Goal: Task Accomplishment & Management: Manage account settings

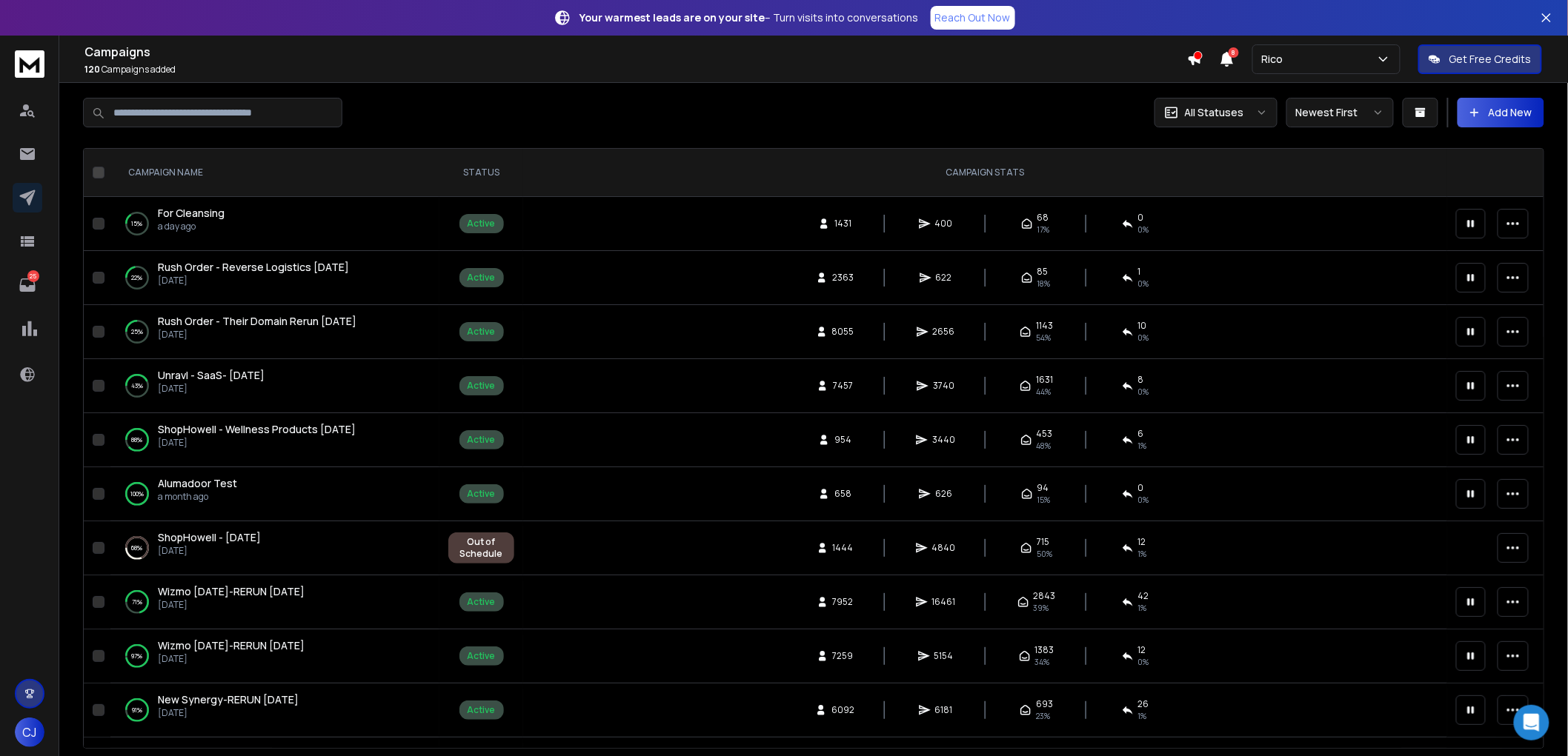
click at [364, 221] on div "15 % For Cleansing a day ago" at bounding box center [275, 223] width 299 height 35
click at [613, 224] on div "1431 400 68 17 % 0 0 %" at bounding box center [985, 223] width 906 height 23
click at [261, 214] on div "15 % For Cleansing a day ago" at bounding box center [275, 223] width 299 height 35
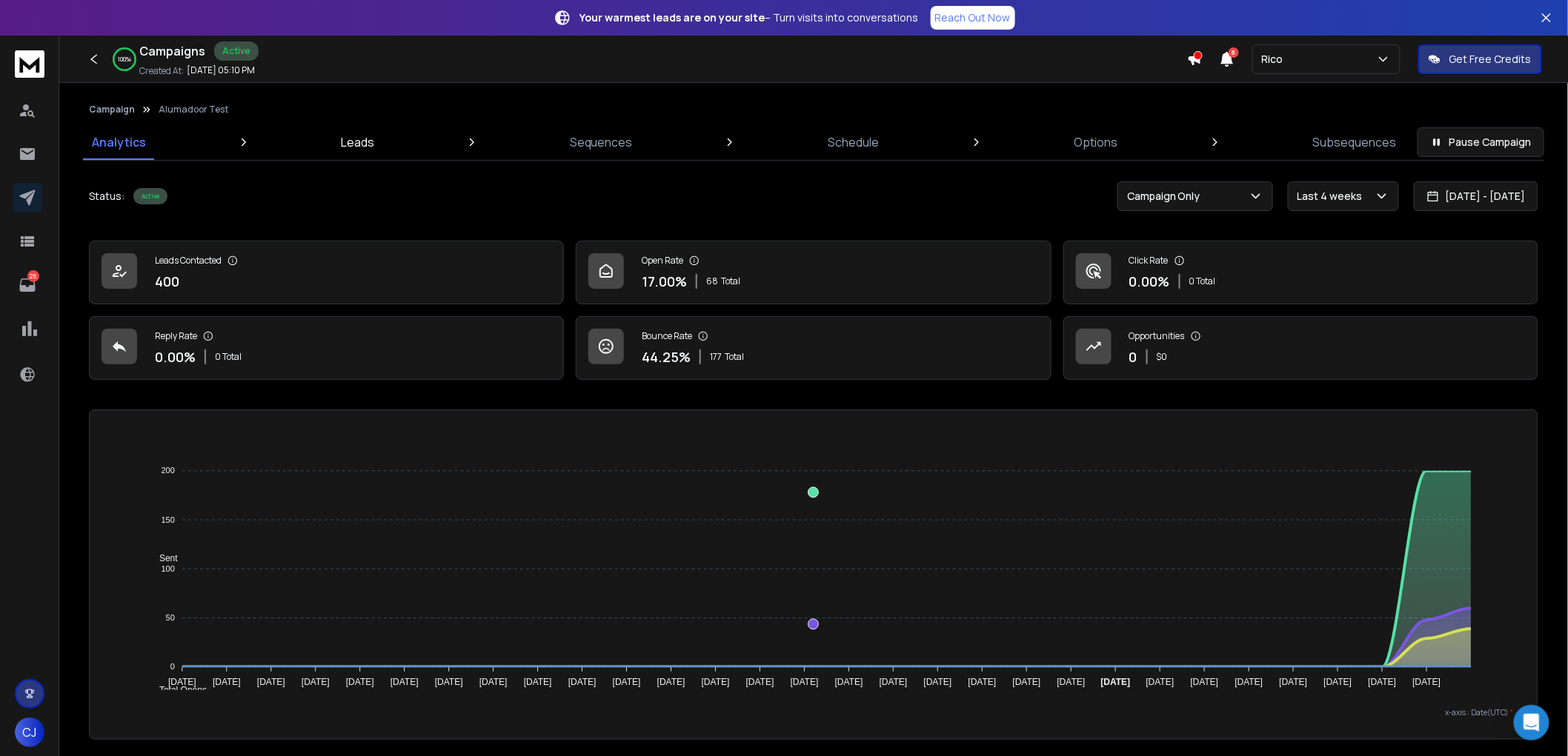
click at [353, 143] on p "Leads" at bounding box center [357, 142] width 33 height 18
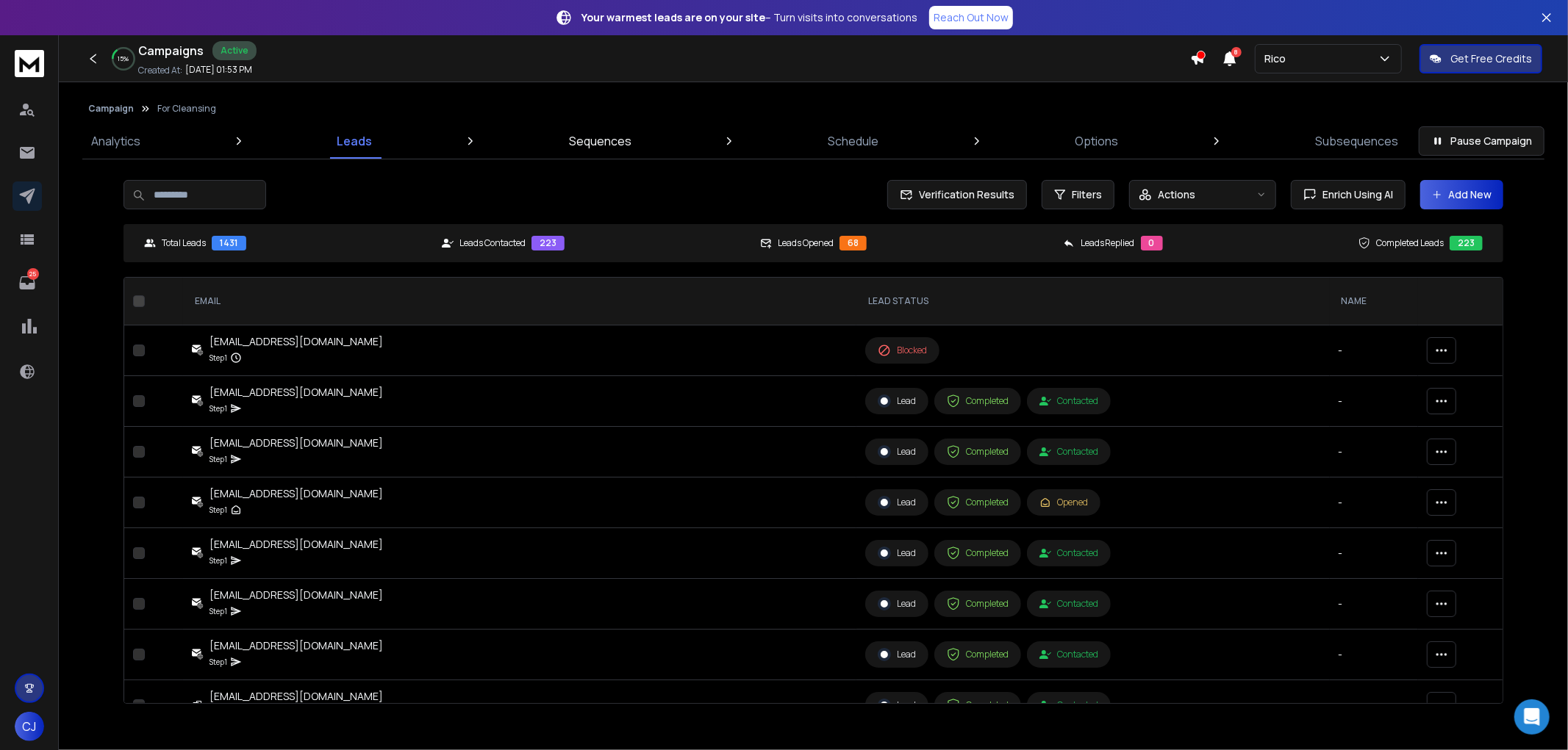
click at [616, 143] on p "Sequences" at bounding box center [600, 141] width 63 height 18
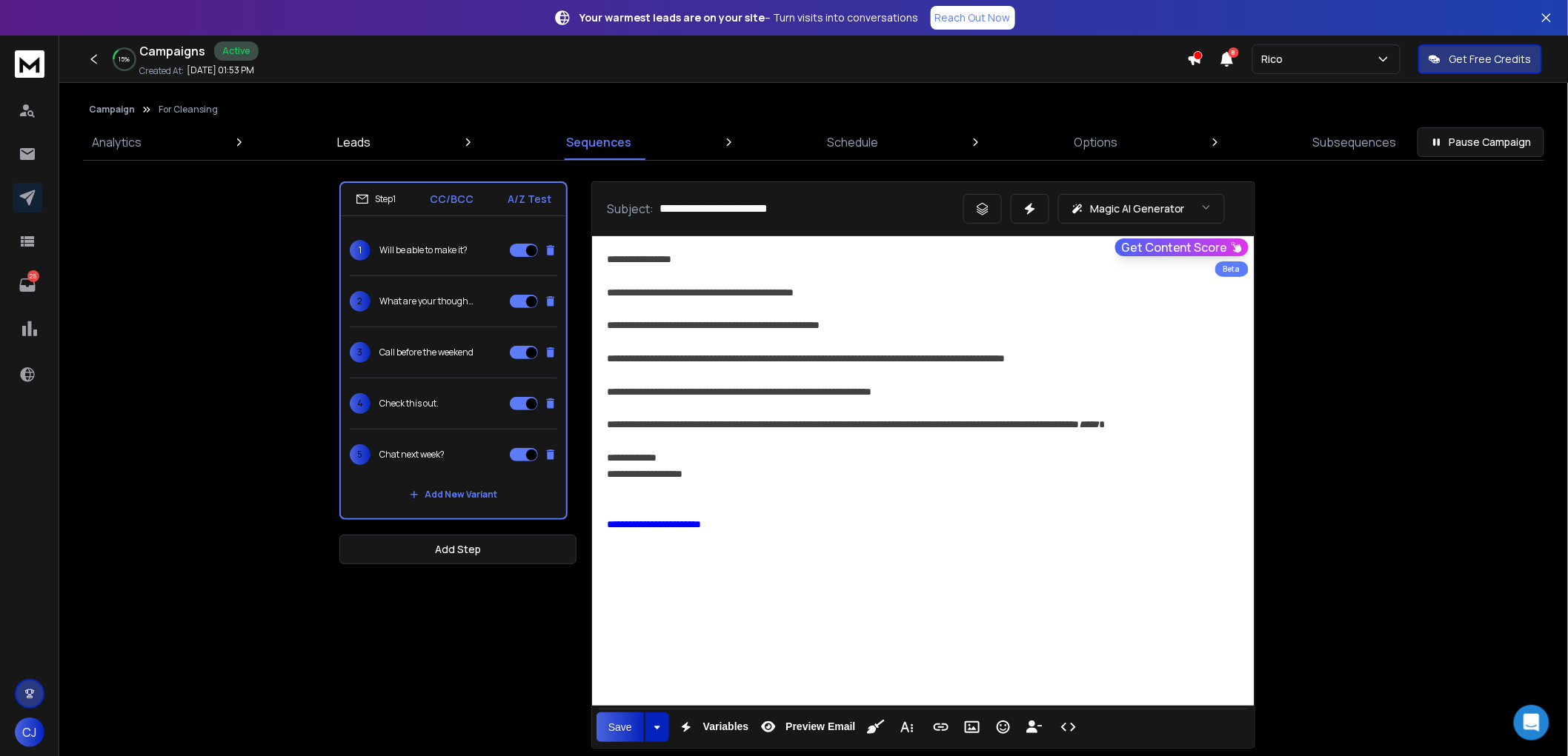
click at [367, 144] on p "Leads" at bounding box center [353, 142] width 33 height 18
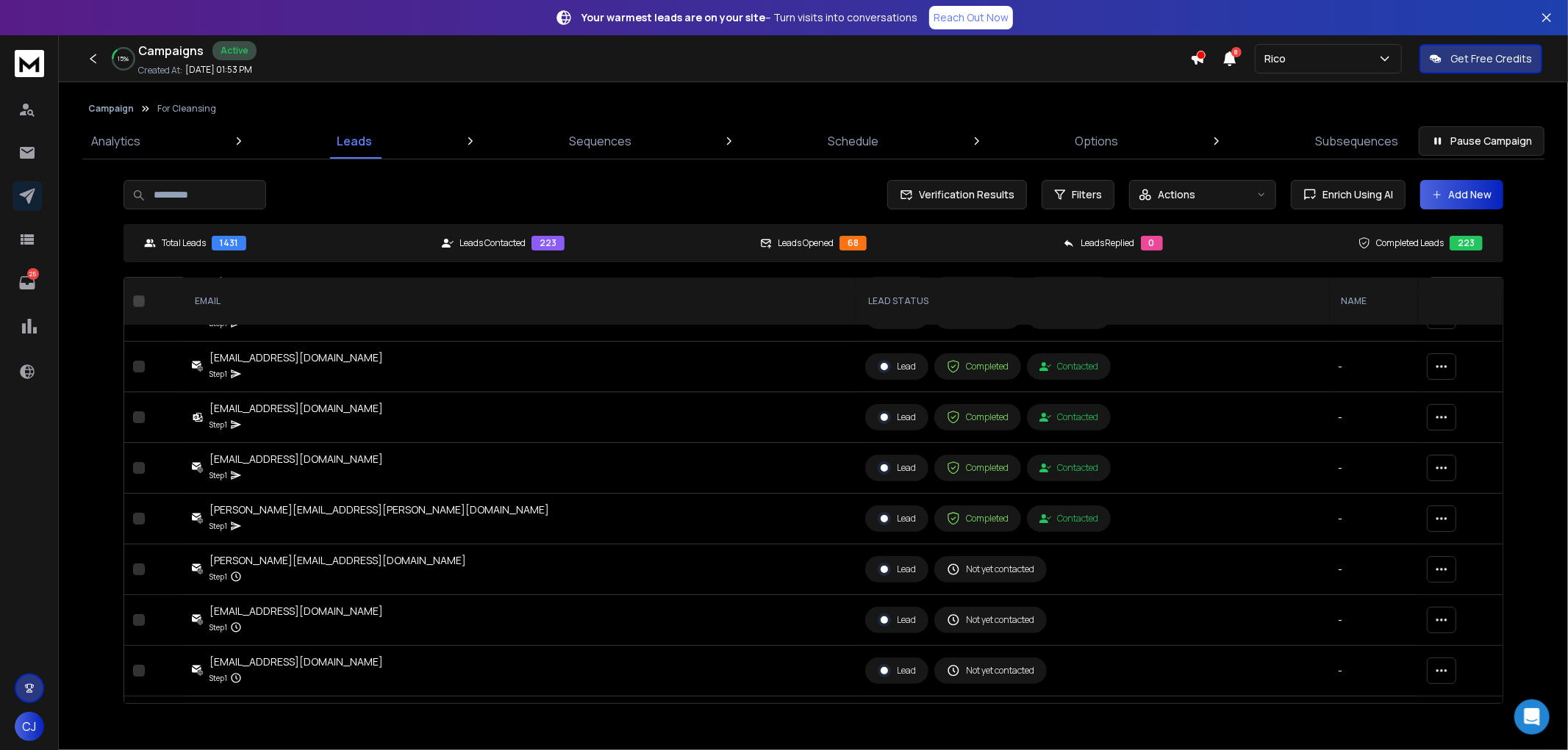
scroll to position [489, 0]
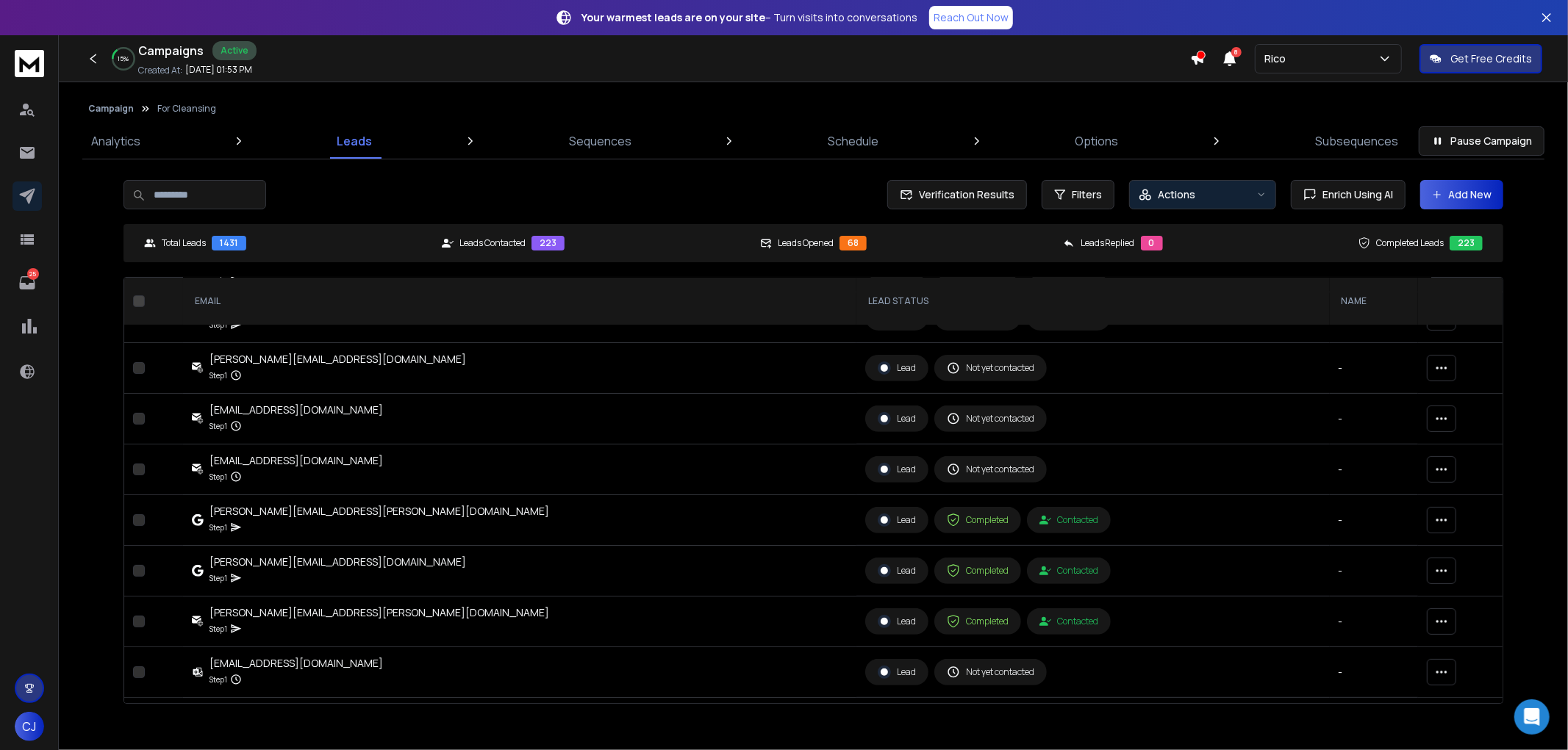
click at [1218, 197] on div "Actions" at bounding box center [1194, 195] width 112 height 14
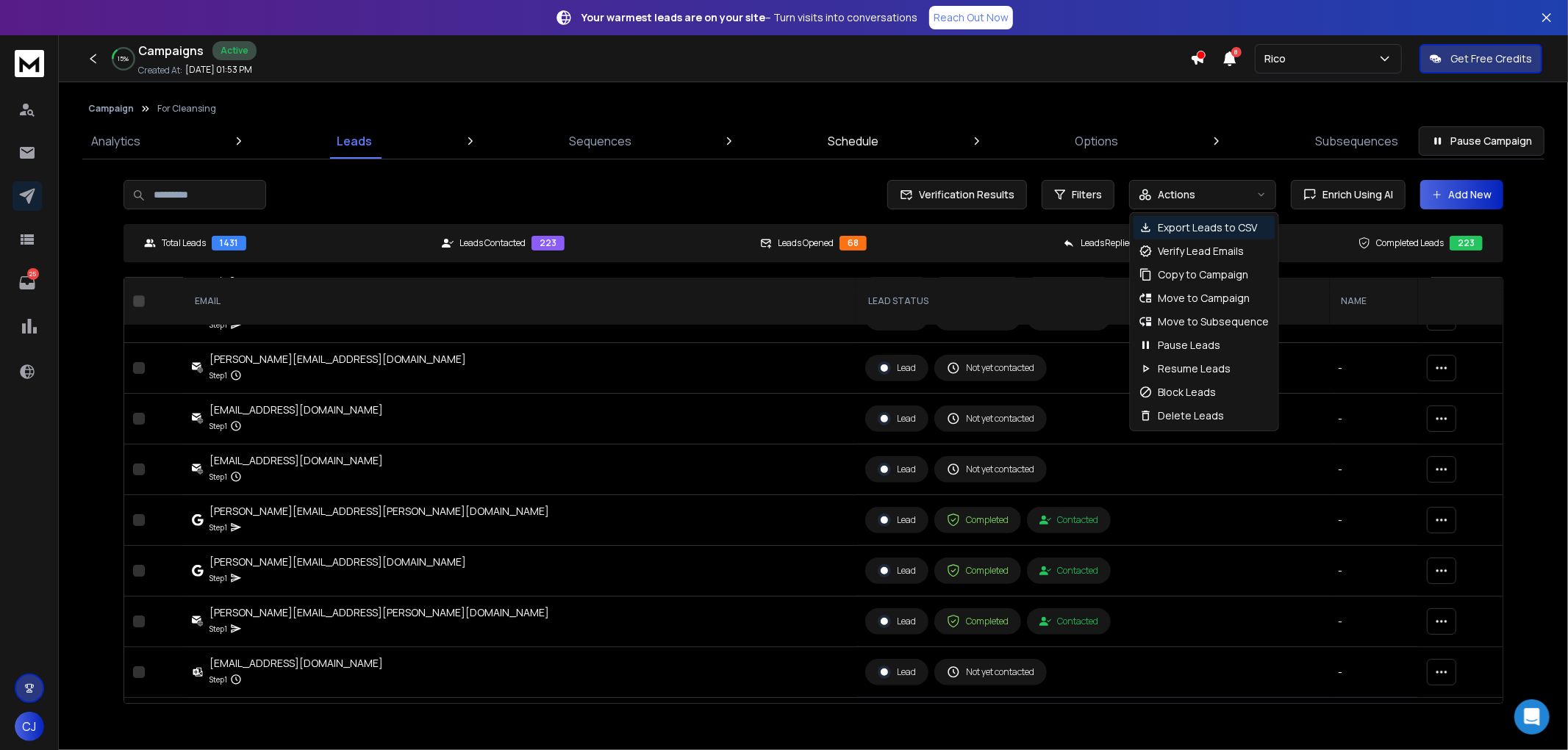
click at [857, 145] on p "Schedule" at bounding box center [853, 141] width 51 height 18
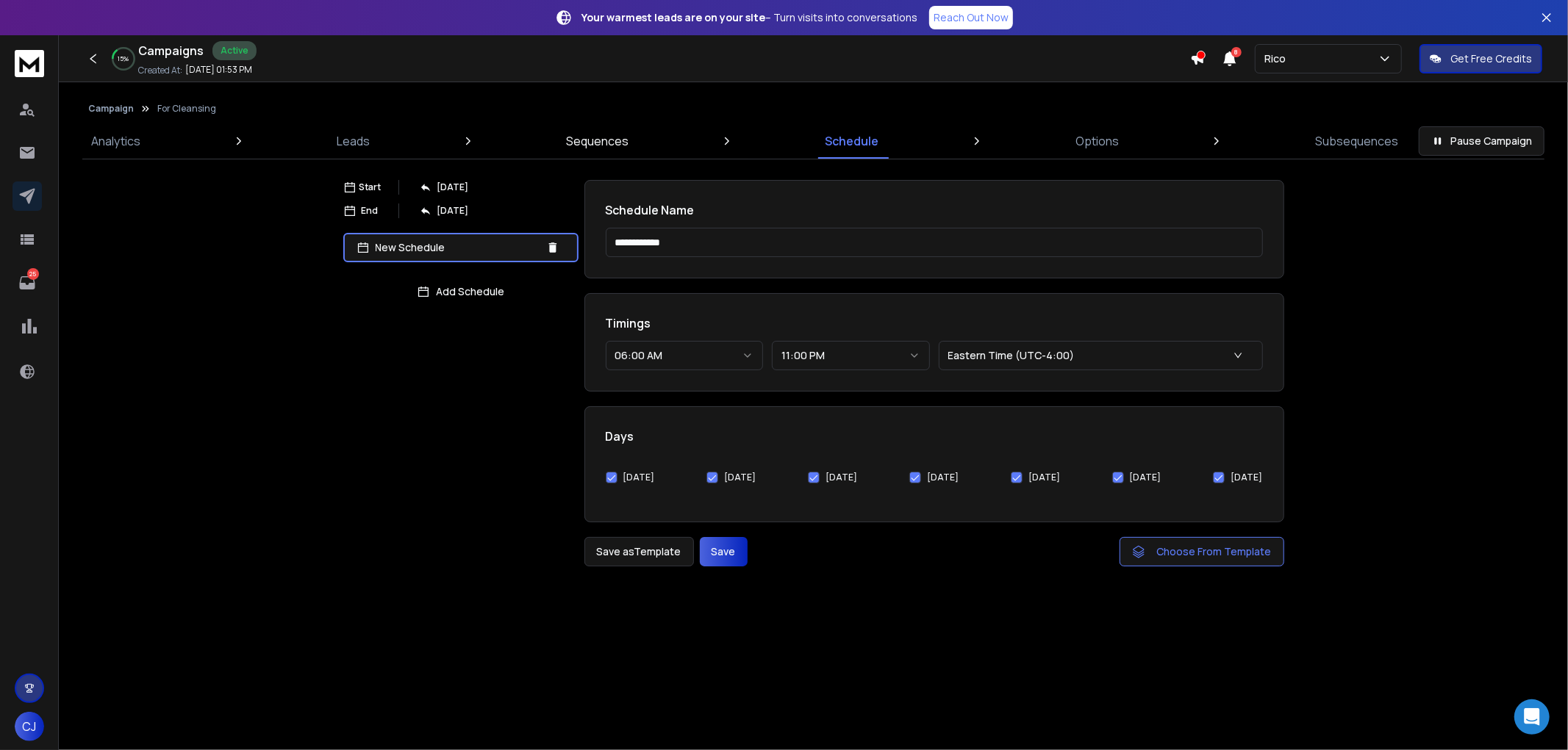
click at [582, 142] on p "Sequences" at bounding box center [598, 141] width 63 height 18
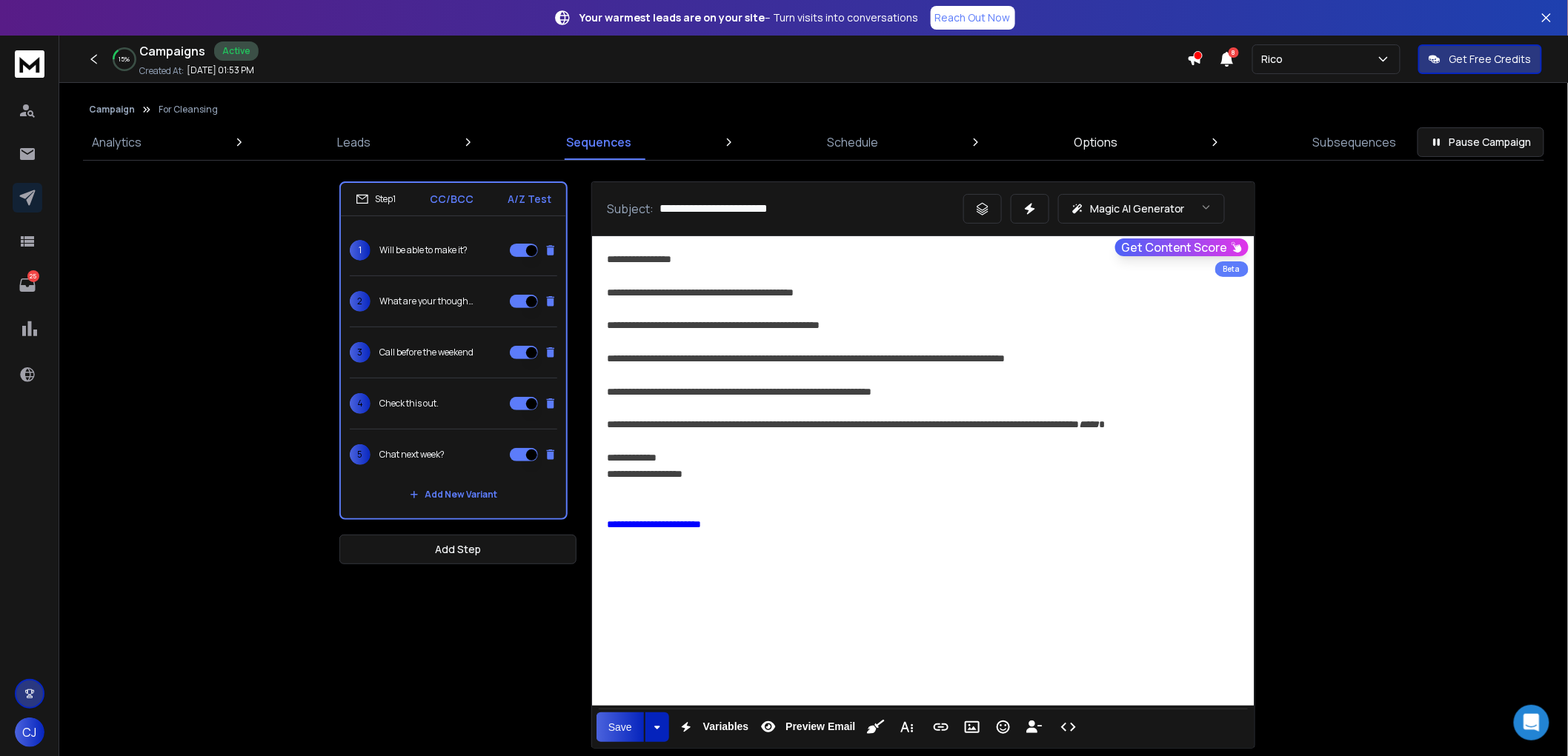
click at [1103, 144] on p "Options" at bounding box center [1096, 142] width 43 height 18
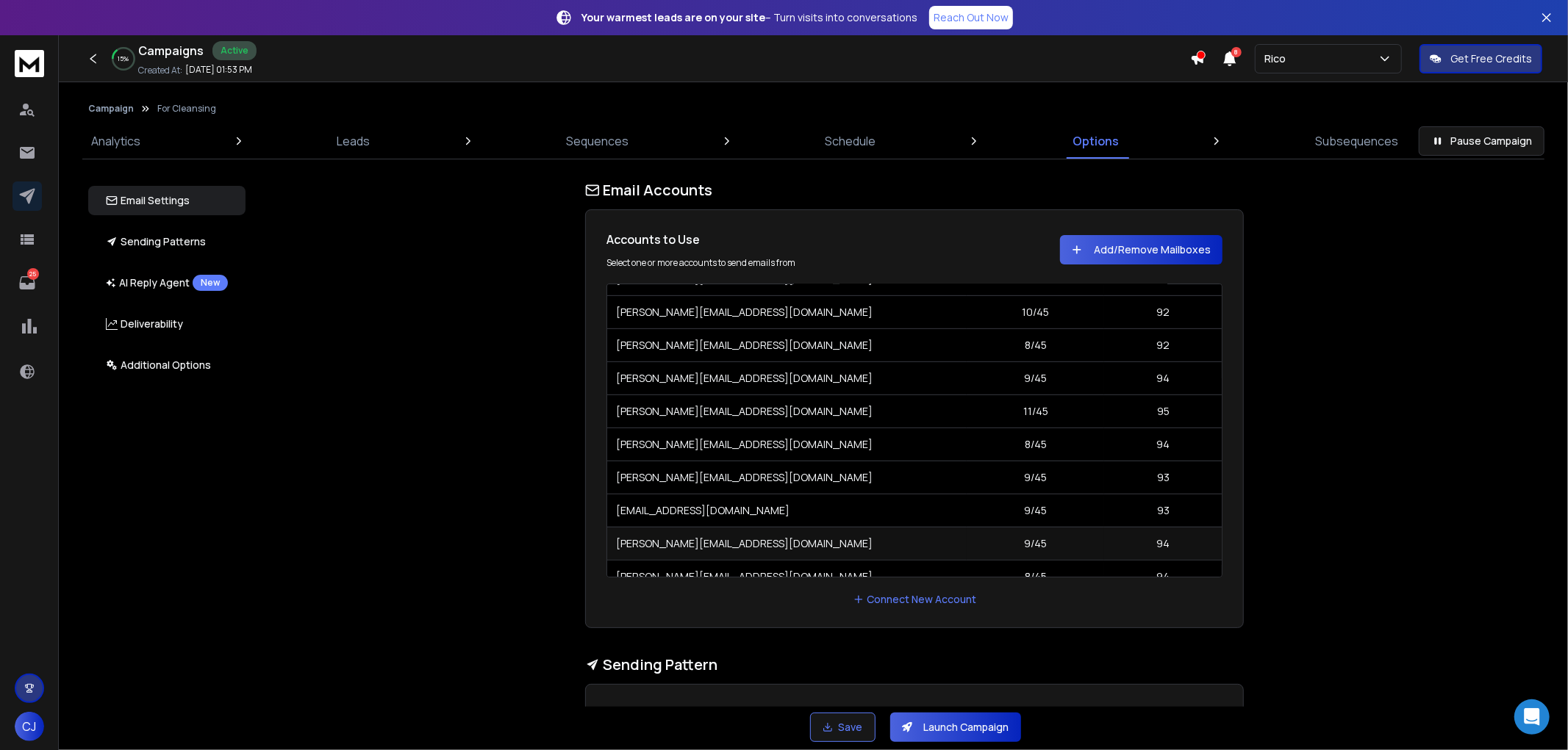
scroll to position [703, 0]
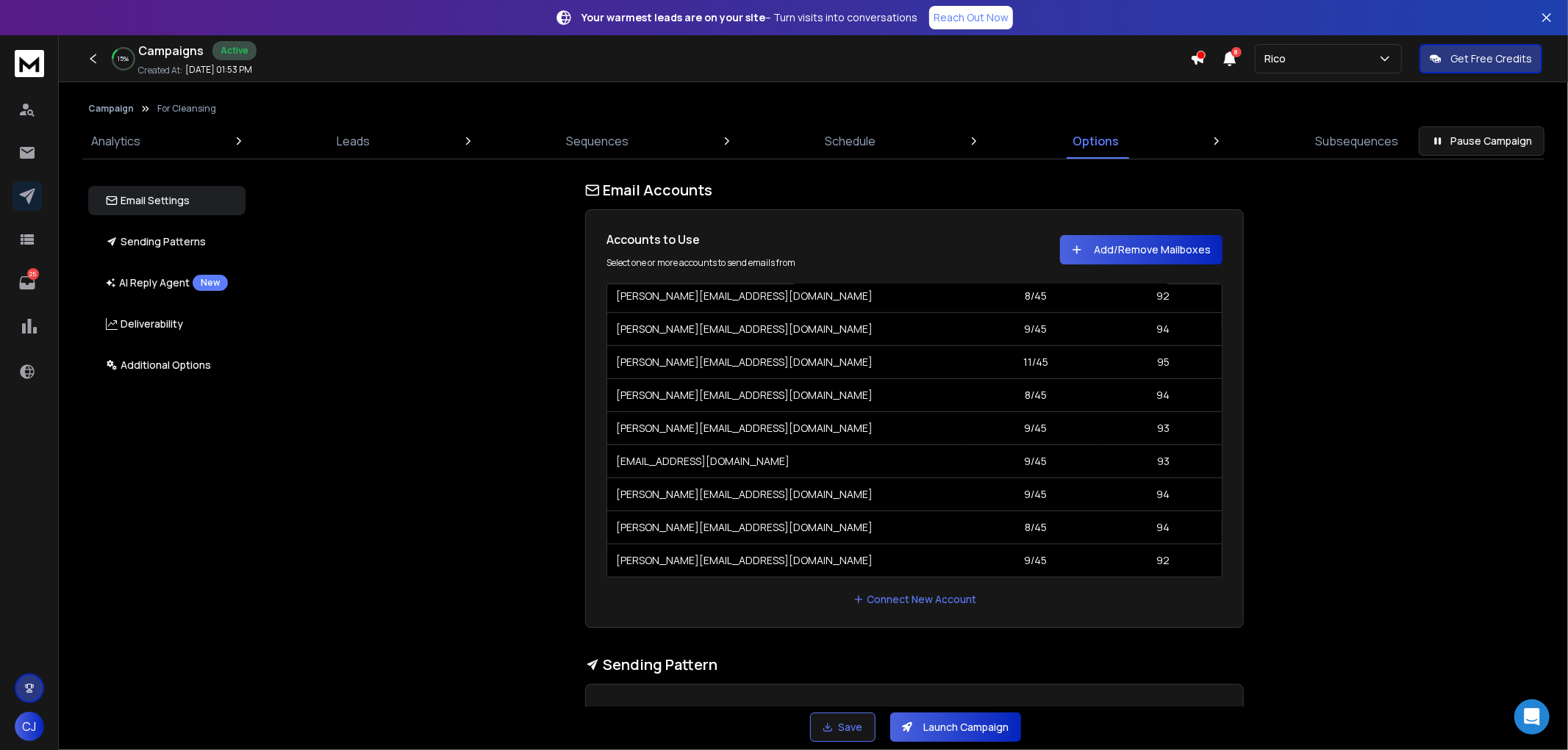
click at [967, 730] on button "Launch Campaign" at bounding box center [955, 727] width 131 height 29
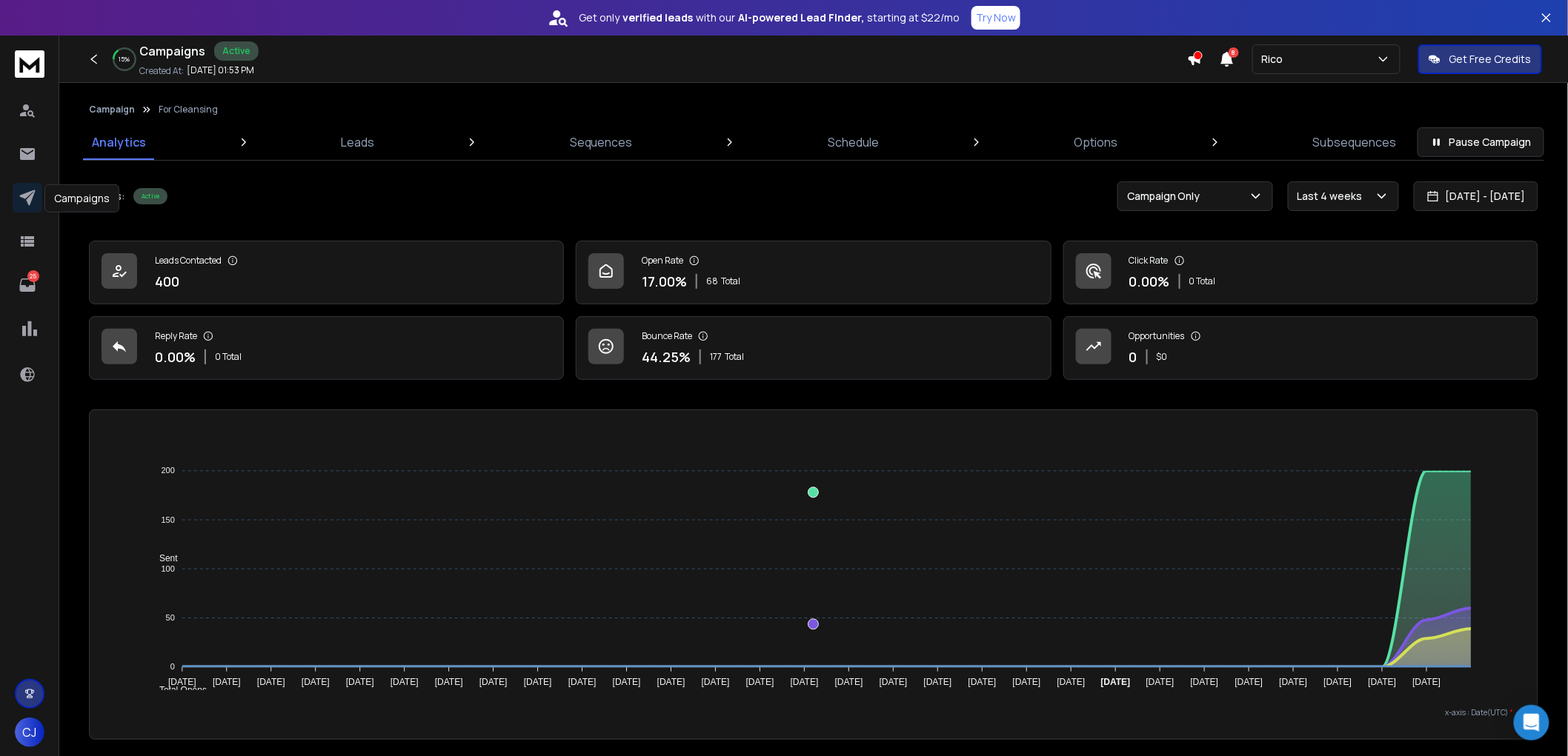
click at [23, 200] on icon at bounding box center [28, 198] width 18 height 18
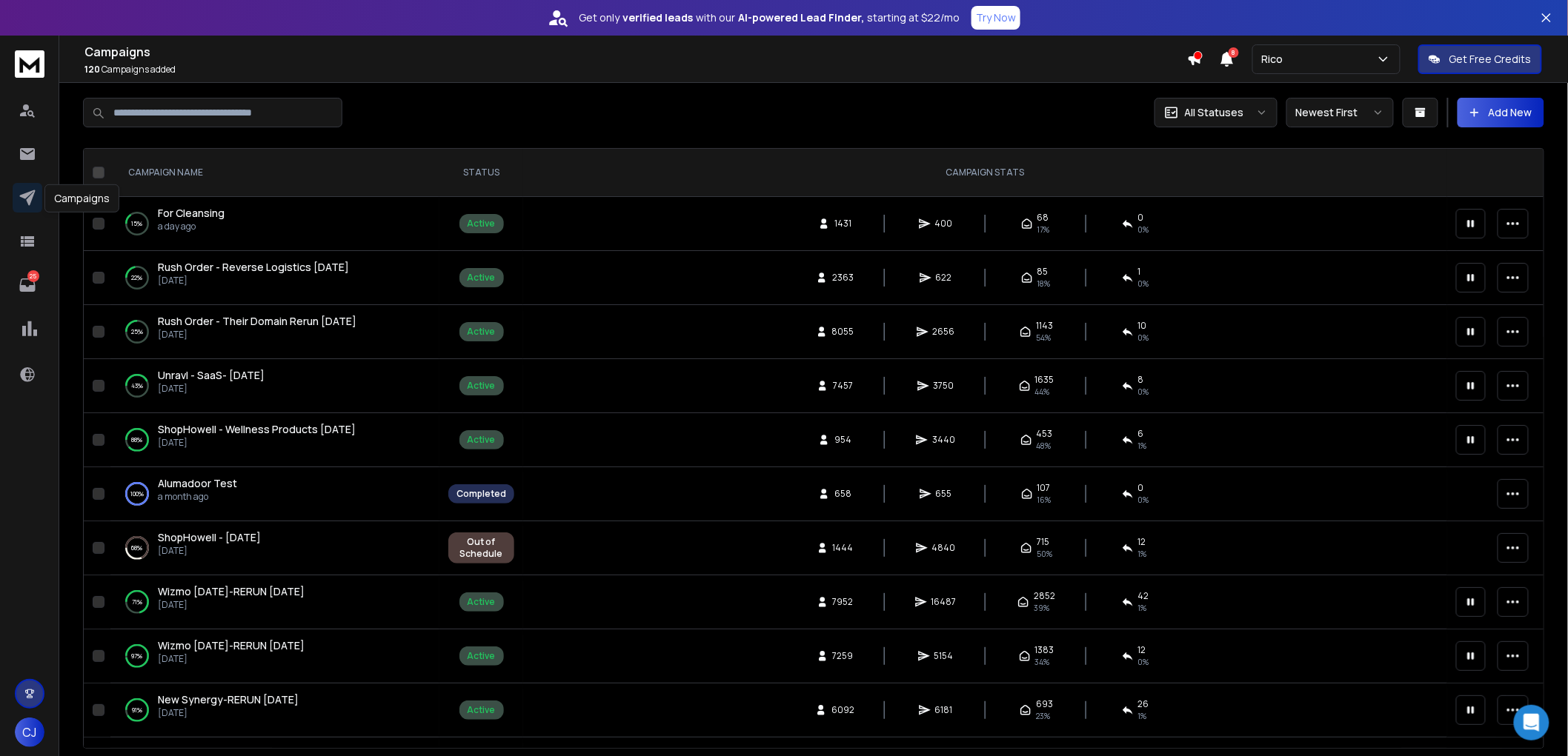
click at [298, 497] on div "100 % Alumadoor Test a month ago" at bounding box center [275, 494] width 299 height 35
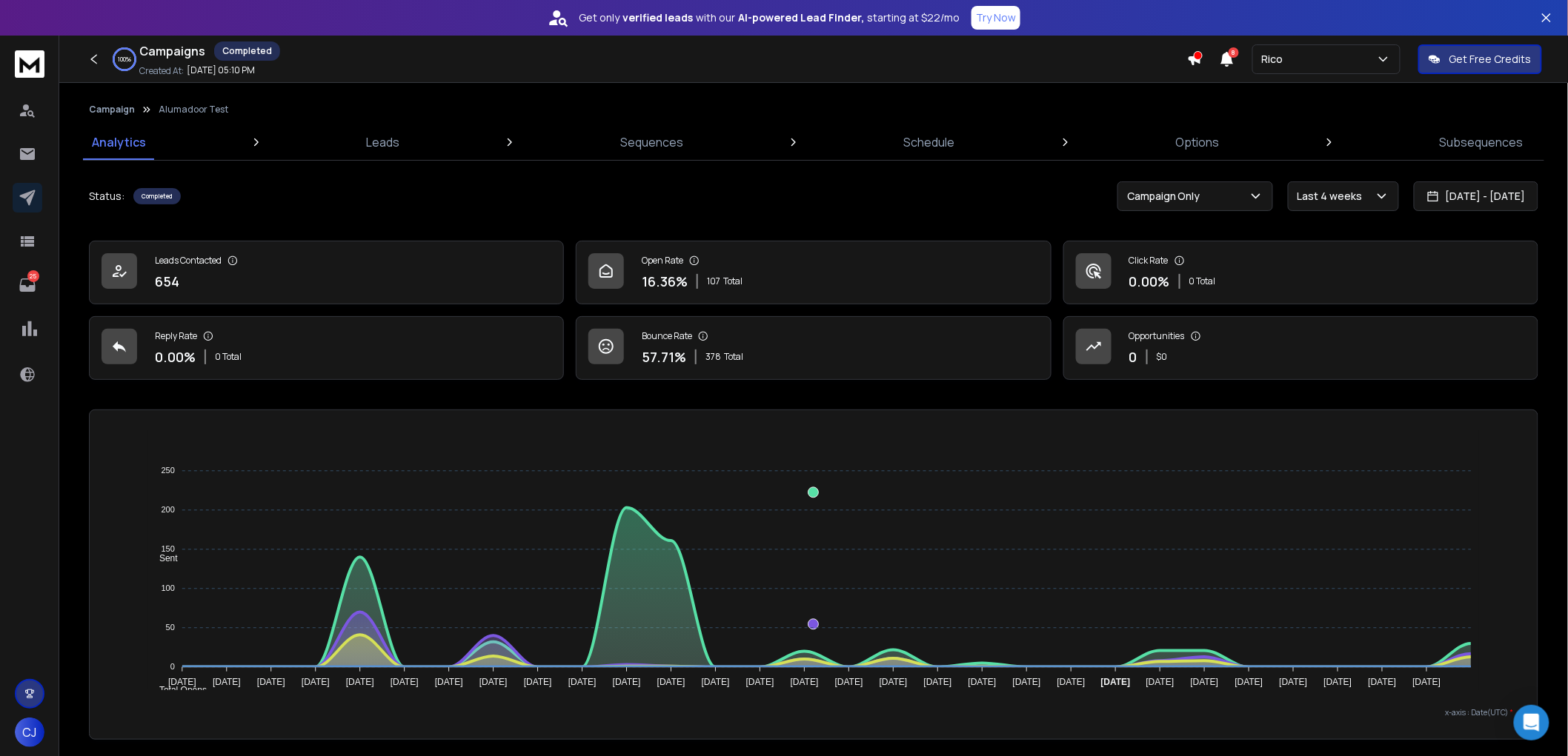
click at [1236, 148] on div "Analytics Leads Sequences Schedule Options Subsequences" at bounding box center [808, 141] width 1450 height 35
click at [1209, 144] on p "Options" at bounding box center [1197, 142] width 43 height 18
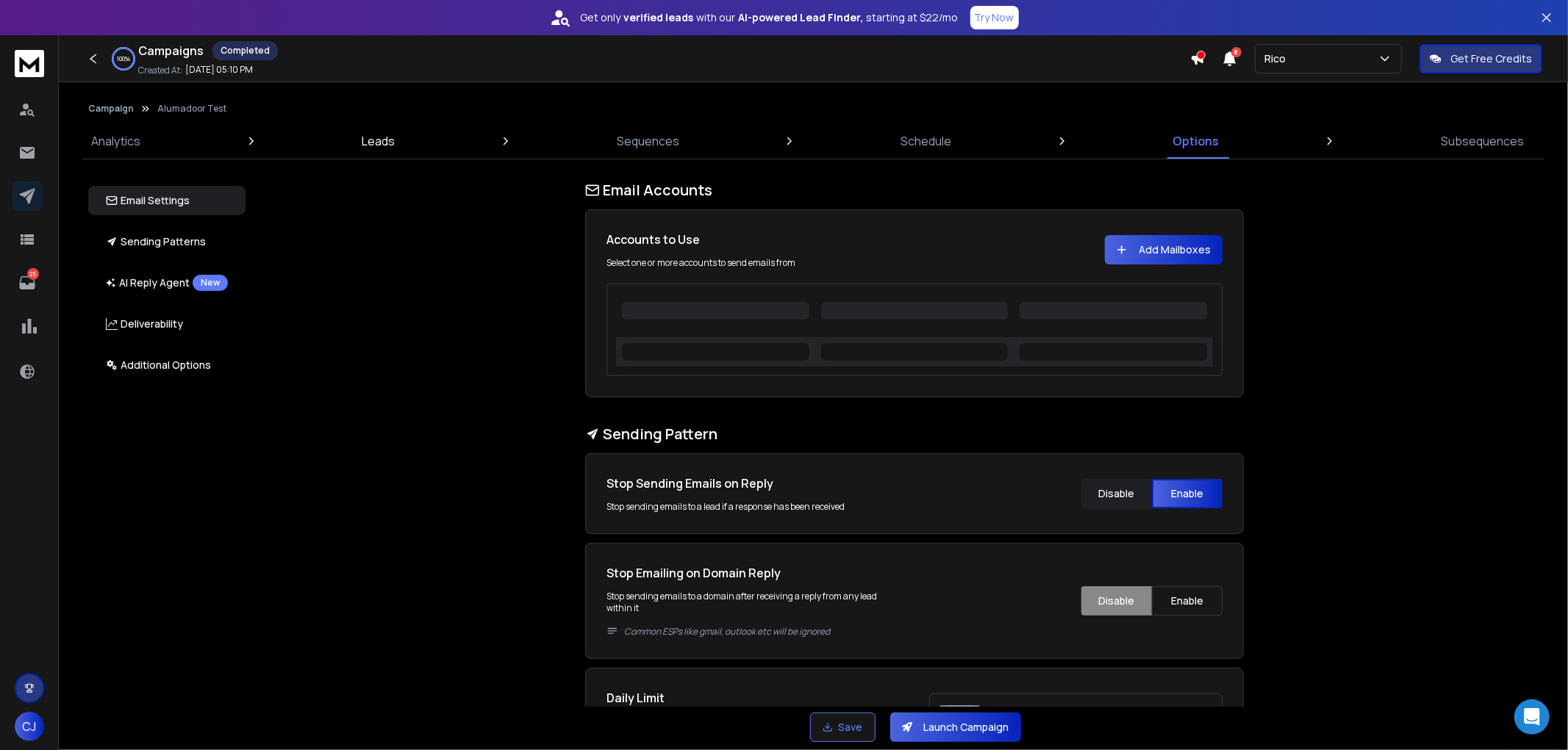
click at [386, 137] on p "Leads" at bounding box center [377, 141] width 33 height 18
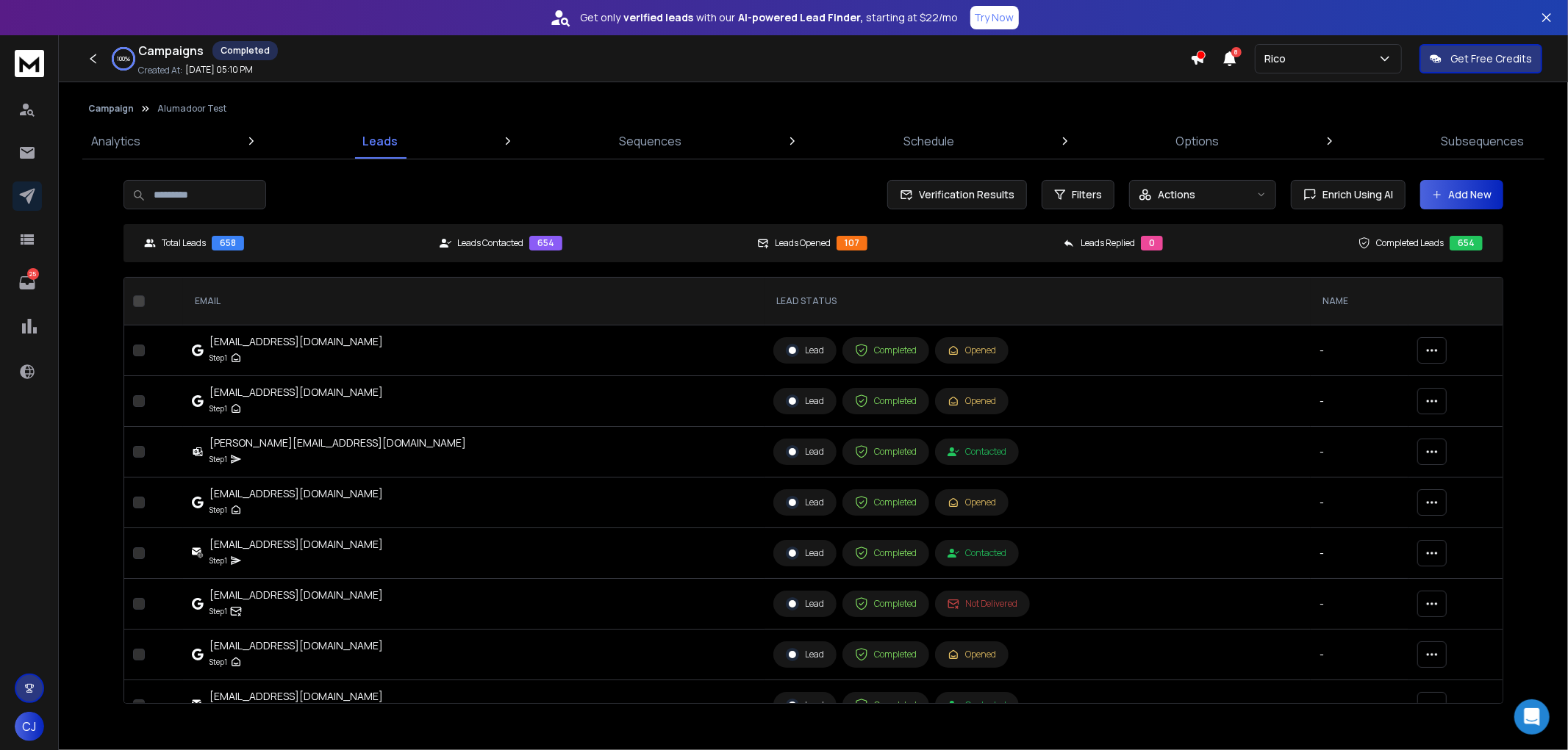
click at [968, 249] on div "Total Leads 658 Leads Contacted 654 Leads Opened 107 Leads Replied 0 Completed …" at bounding box center [813, 243] width 1380 height 38
click at [664, 137] on p "Sequences" at bounding box center [650, 141] width 63 height 18
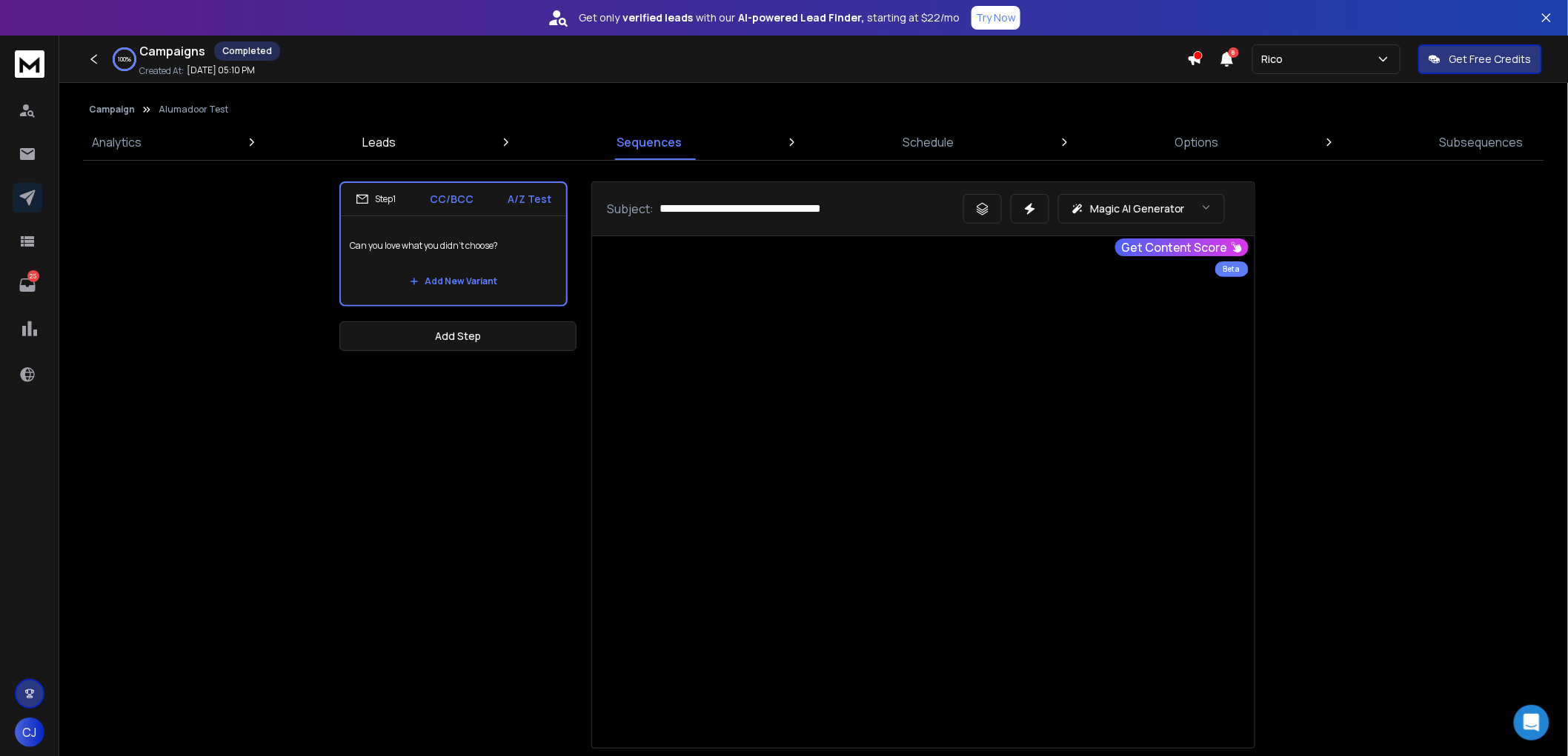
click at [385, 139] on p "Leads" at bounding box center [379, 142] width 33 height 18
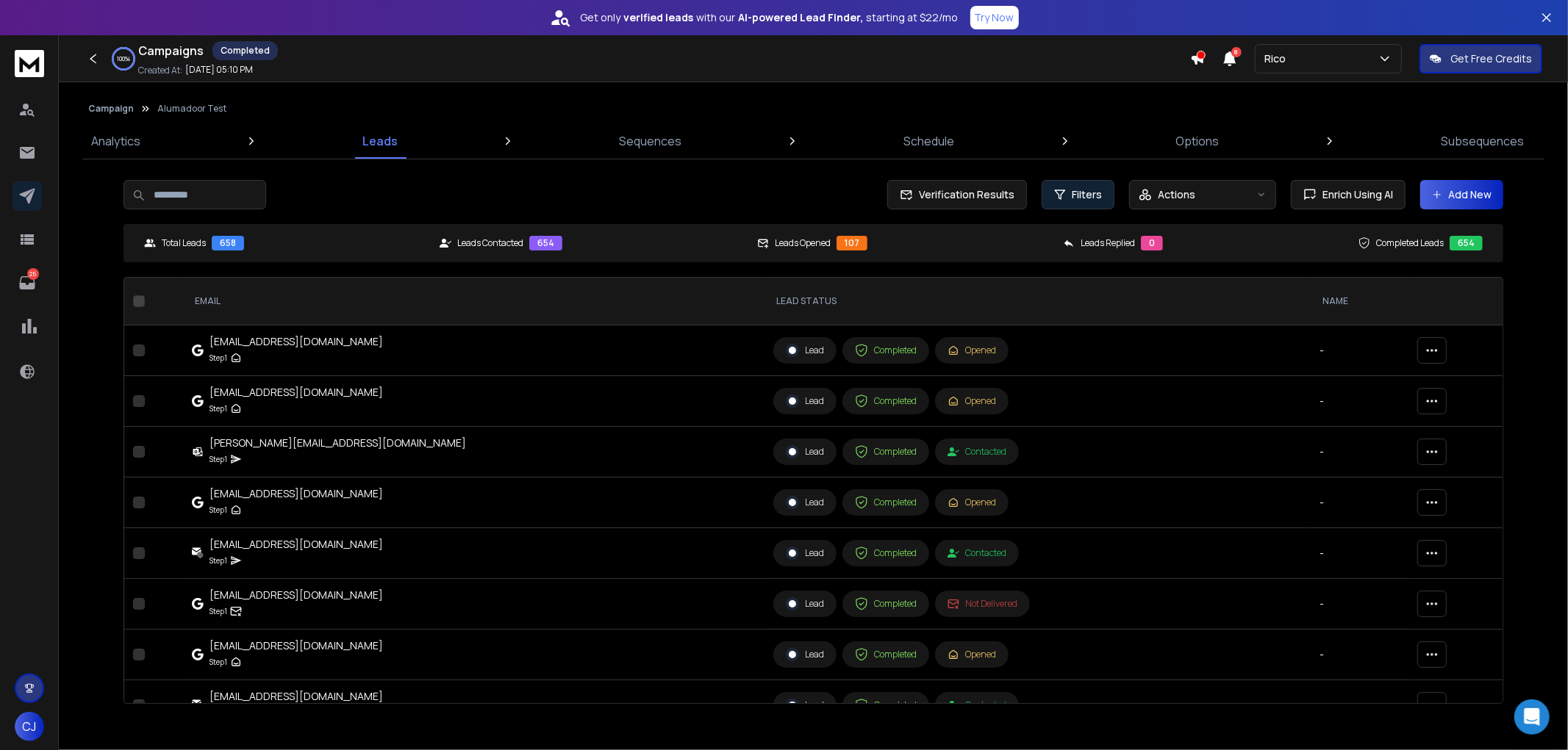
click at [1062, 195] on polygon "button" at bounding box center [1060, 195] width 10 height 9
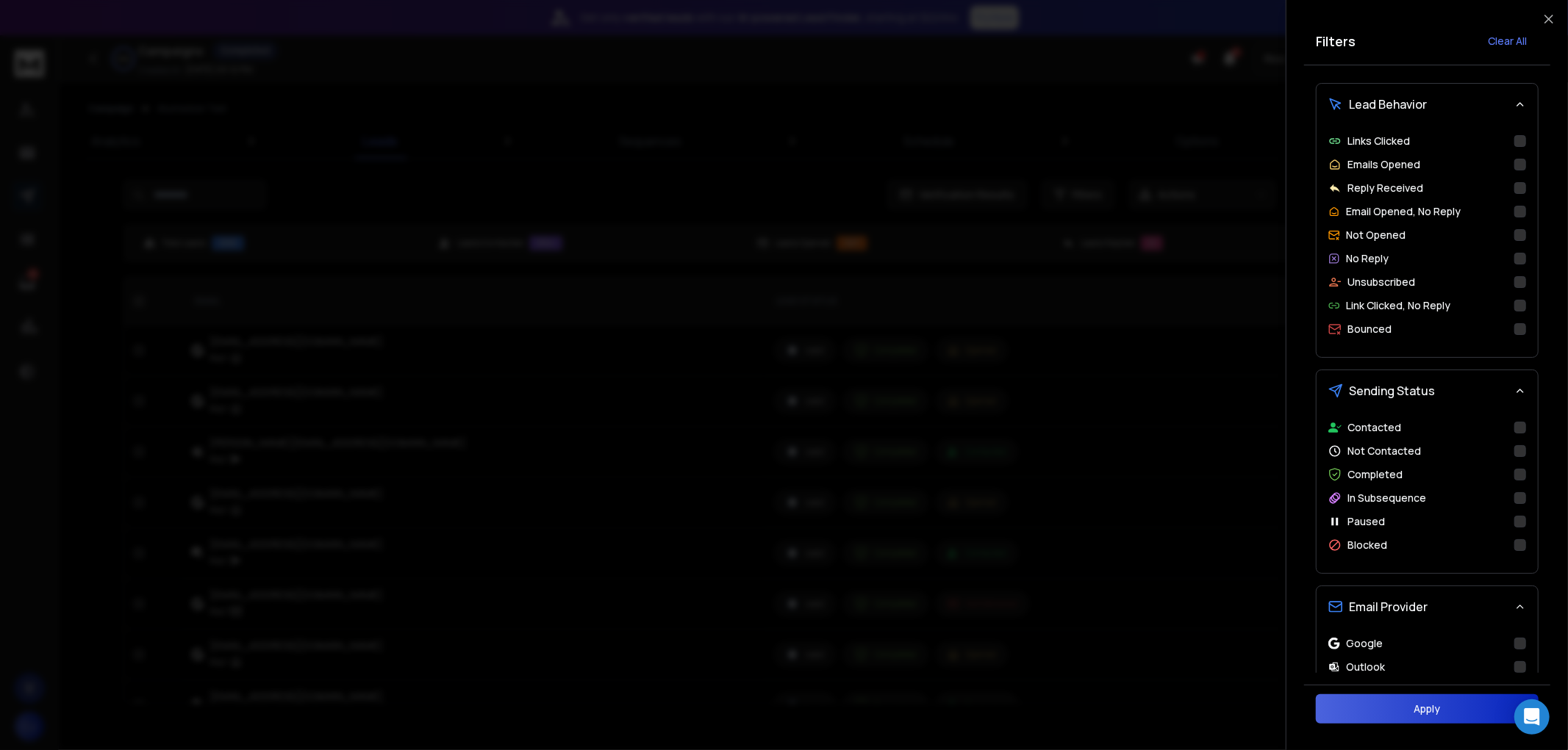
click at [1514, 328] on button "Bounced" at bounding box center [1520, 329] width 12 height 12
click at [1420, 710] on button "Apply" at bounding box center [1427, 709] width 223 height 29
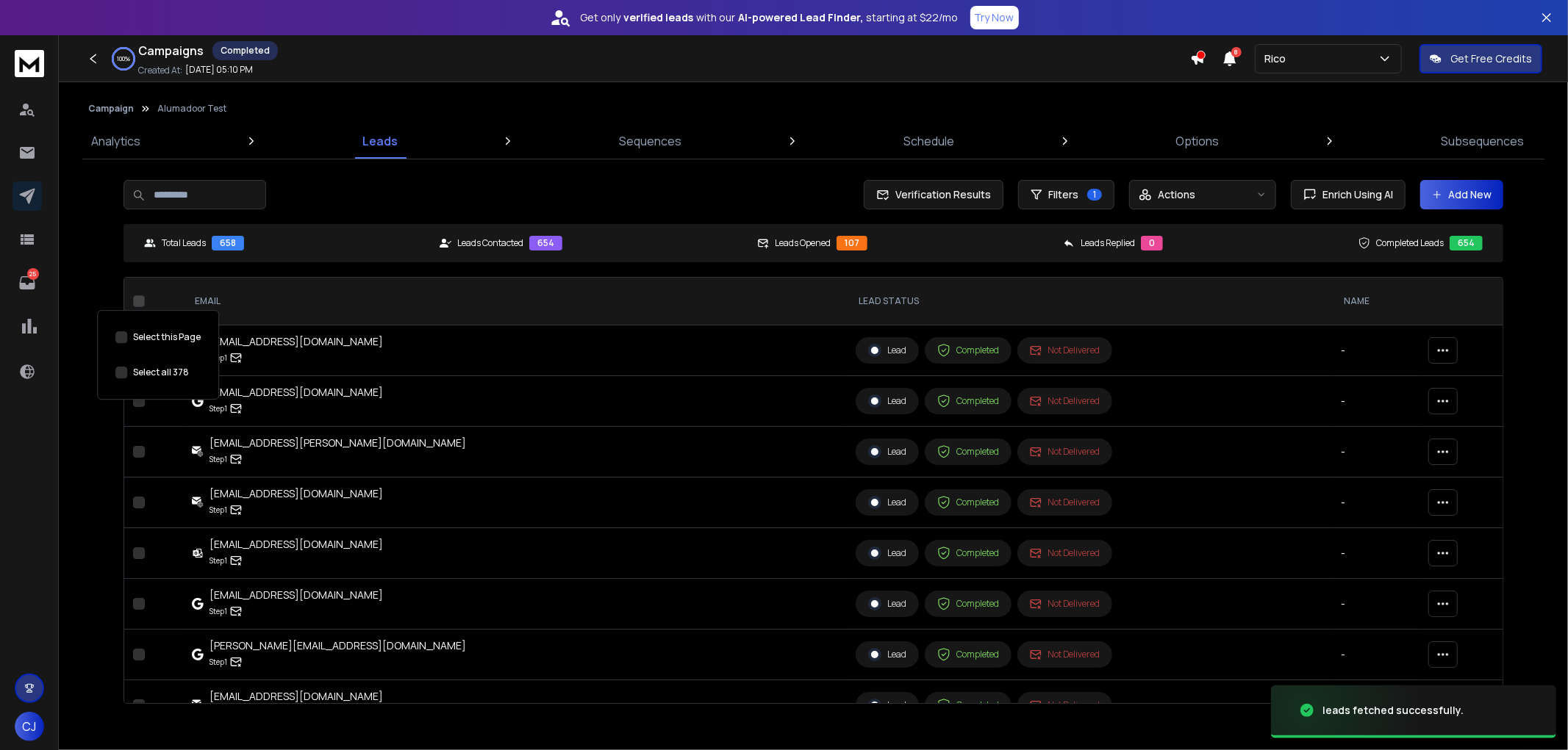
click at [122, 375] on button "Select this Page" at bounding box center [121, 372] width 12 height 12
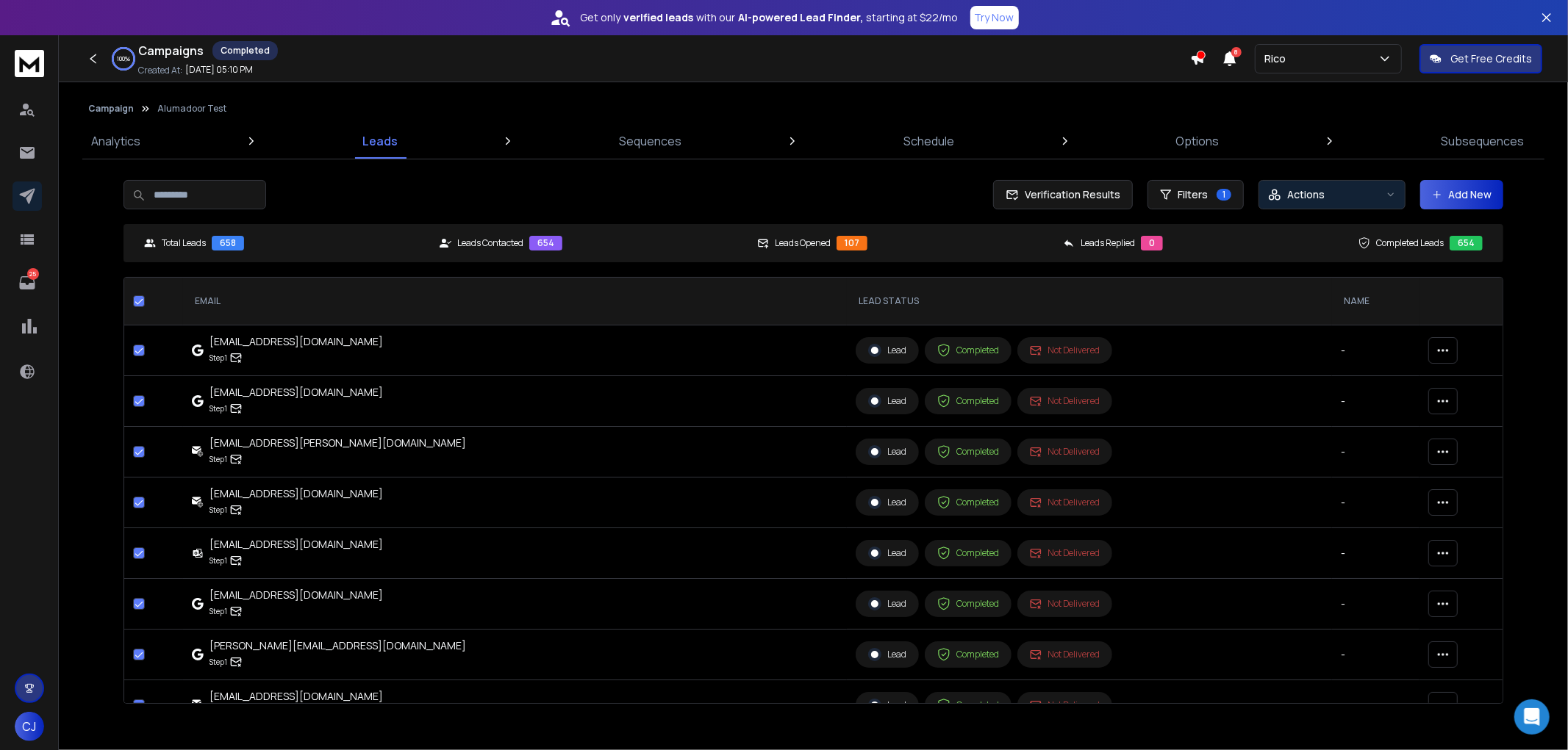
click at [1348, 202] on button "Actions" at bounding box center [1332, 194] width 147 height 29
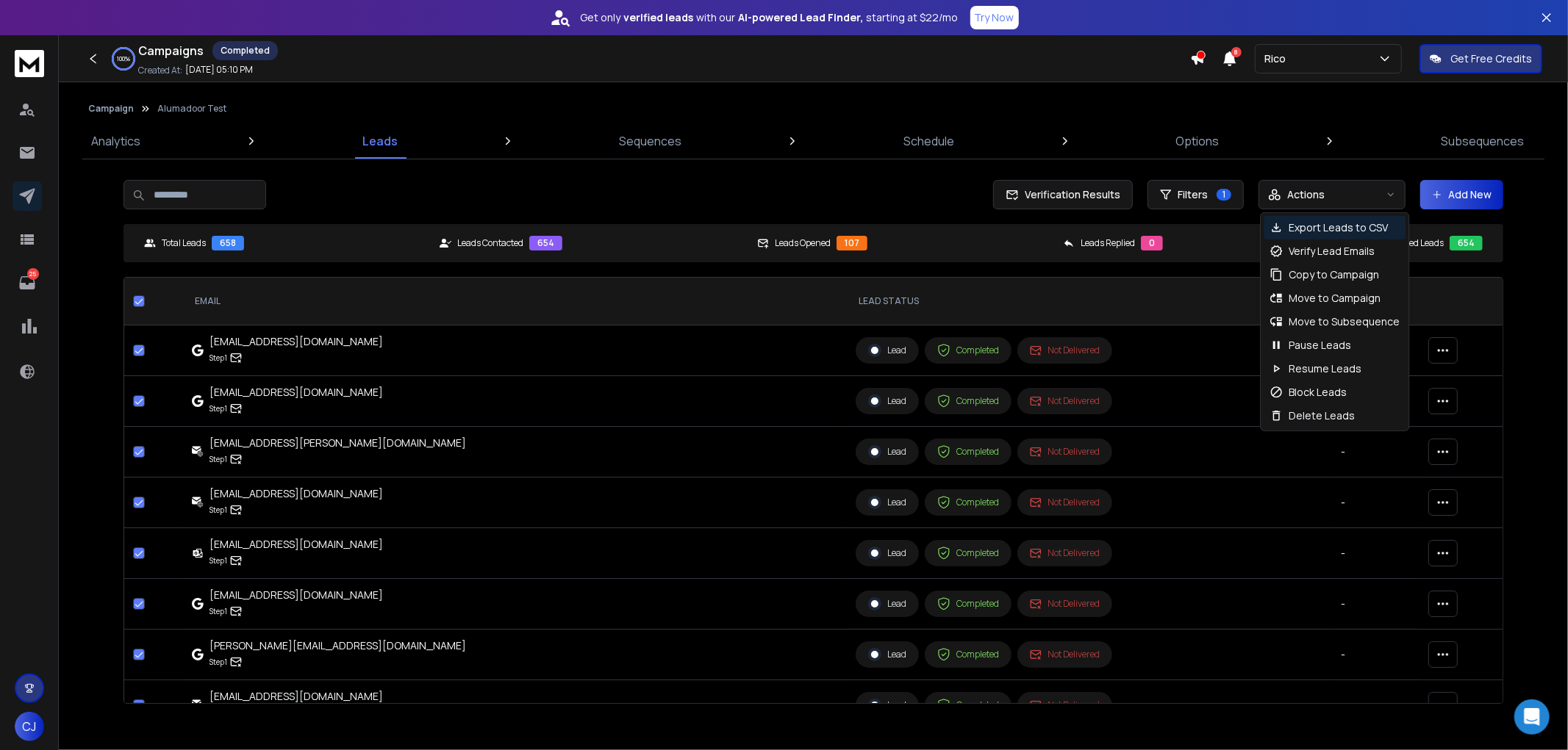
click at [1335, 229] on p "Export Leads to CSV" at bounding box center [1338, 228] width 99 height 14
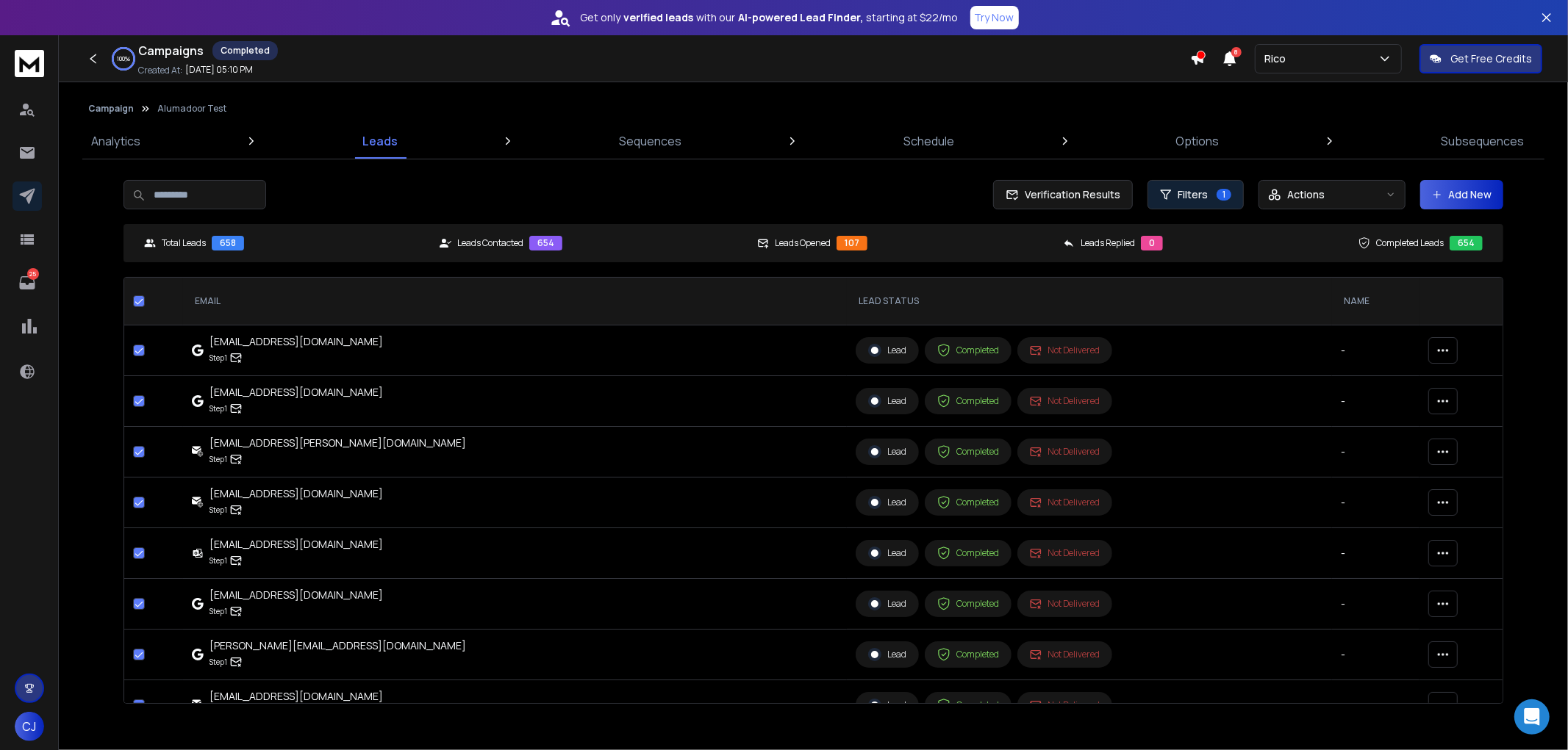
click at [1194, 192] on span "Filters" at bounding box center [1193, 195] width 30 height 14
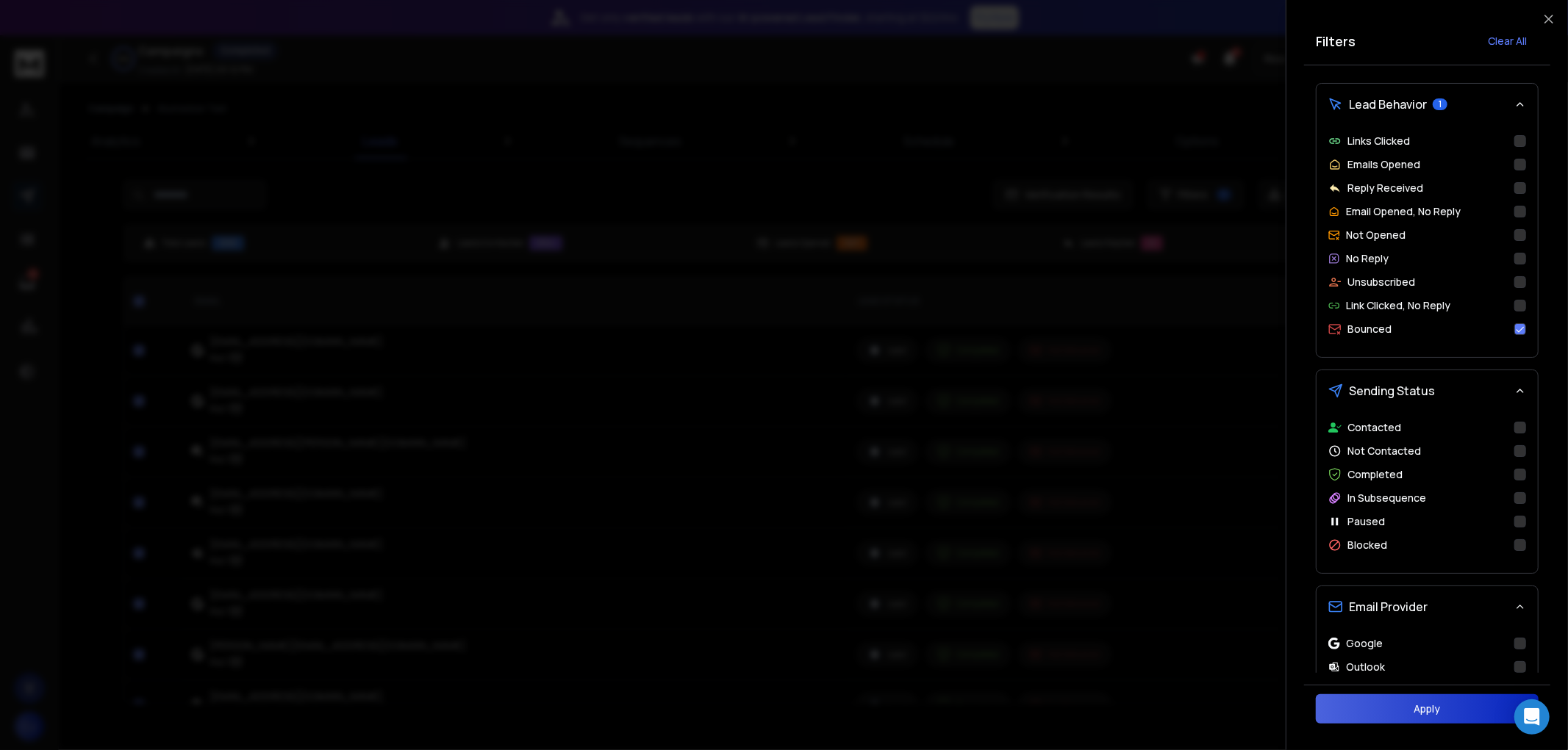
click at [1174, 338] on div at bounding box center [784, 375] width 1568 height 750
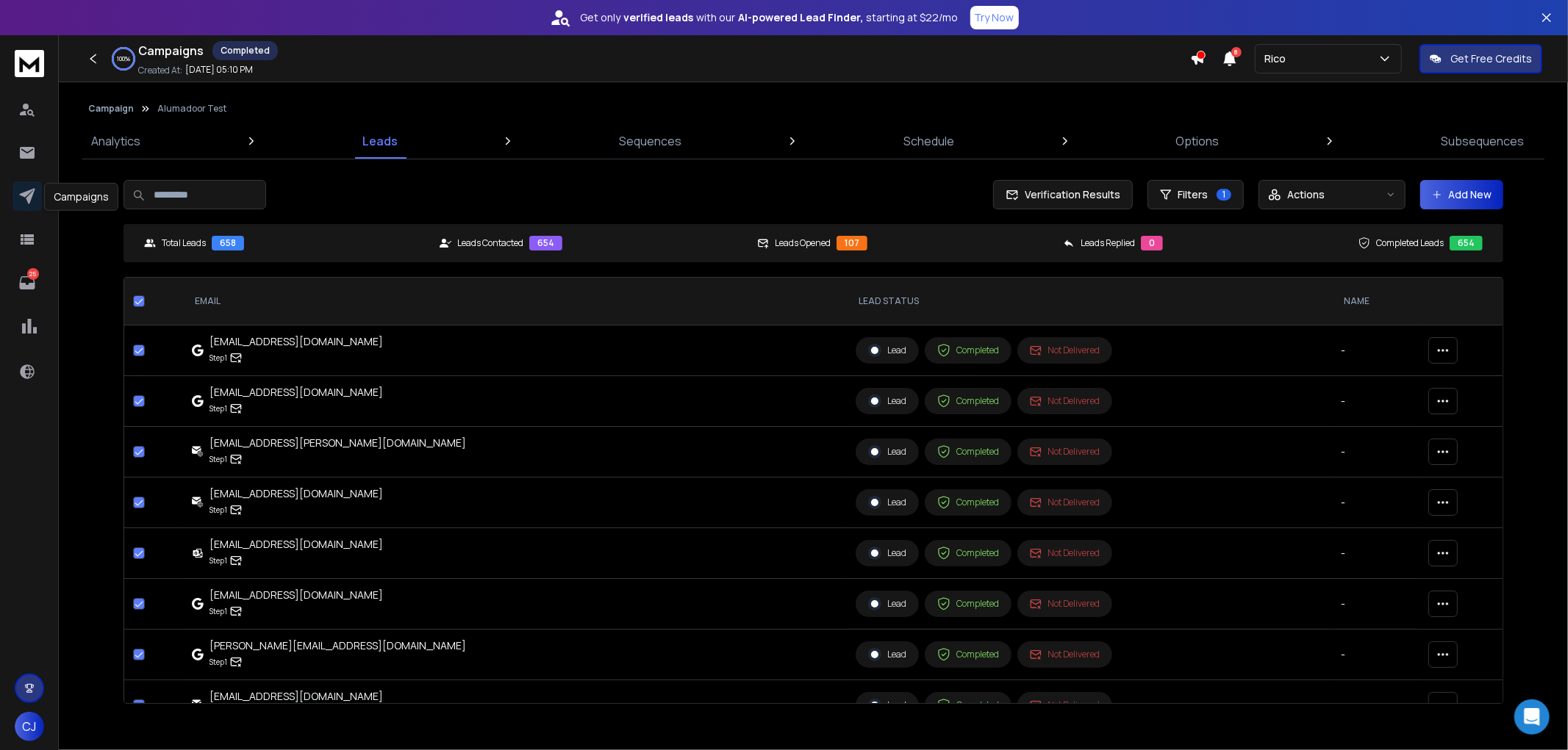
click at [24, 206] on link at bounding box center [27, 196] width 30 height 29
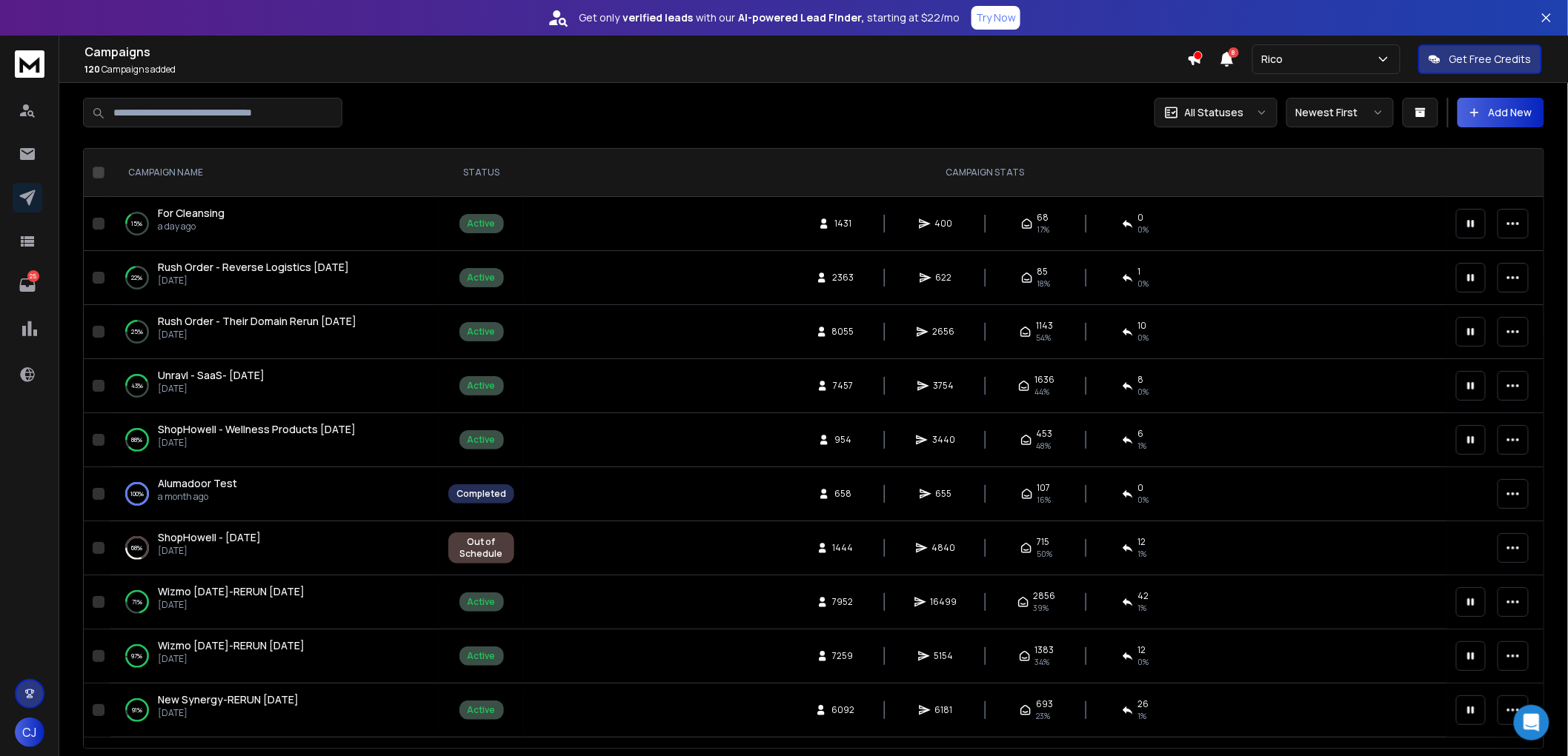
click at [239, 214] on div "15 % For Cleansing a day ago" at bounding box center [275, 223] width 299 height 35
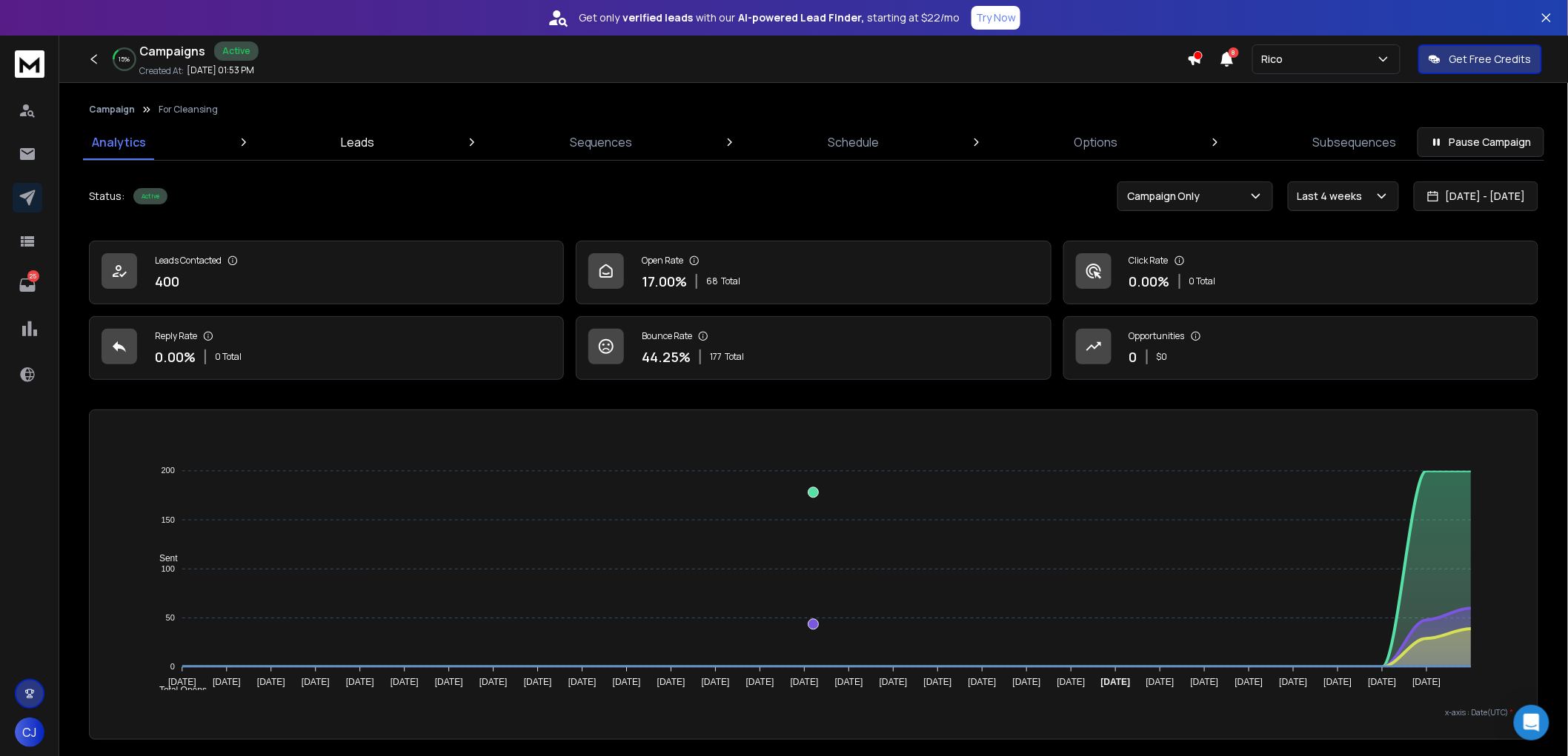
click at [342, 135] on p "Leads" at bounding box center [357, 142] width 33 height 18
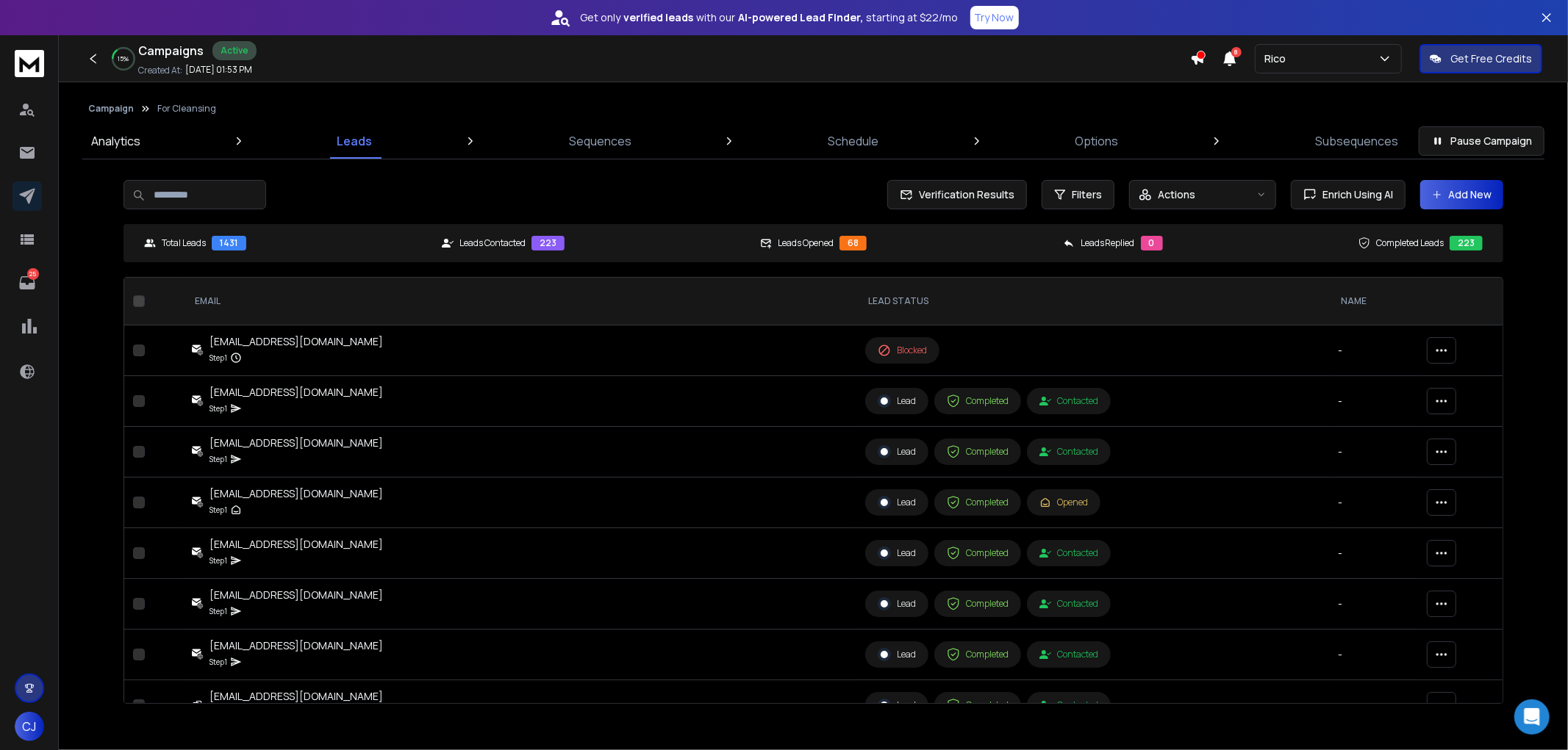
click at [143, 140] on link "Analytics" at bounding box center [115, 140] width 67 height 35
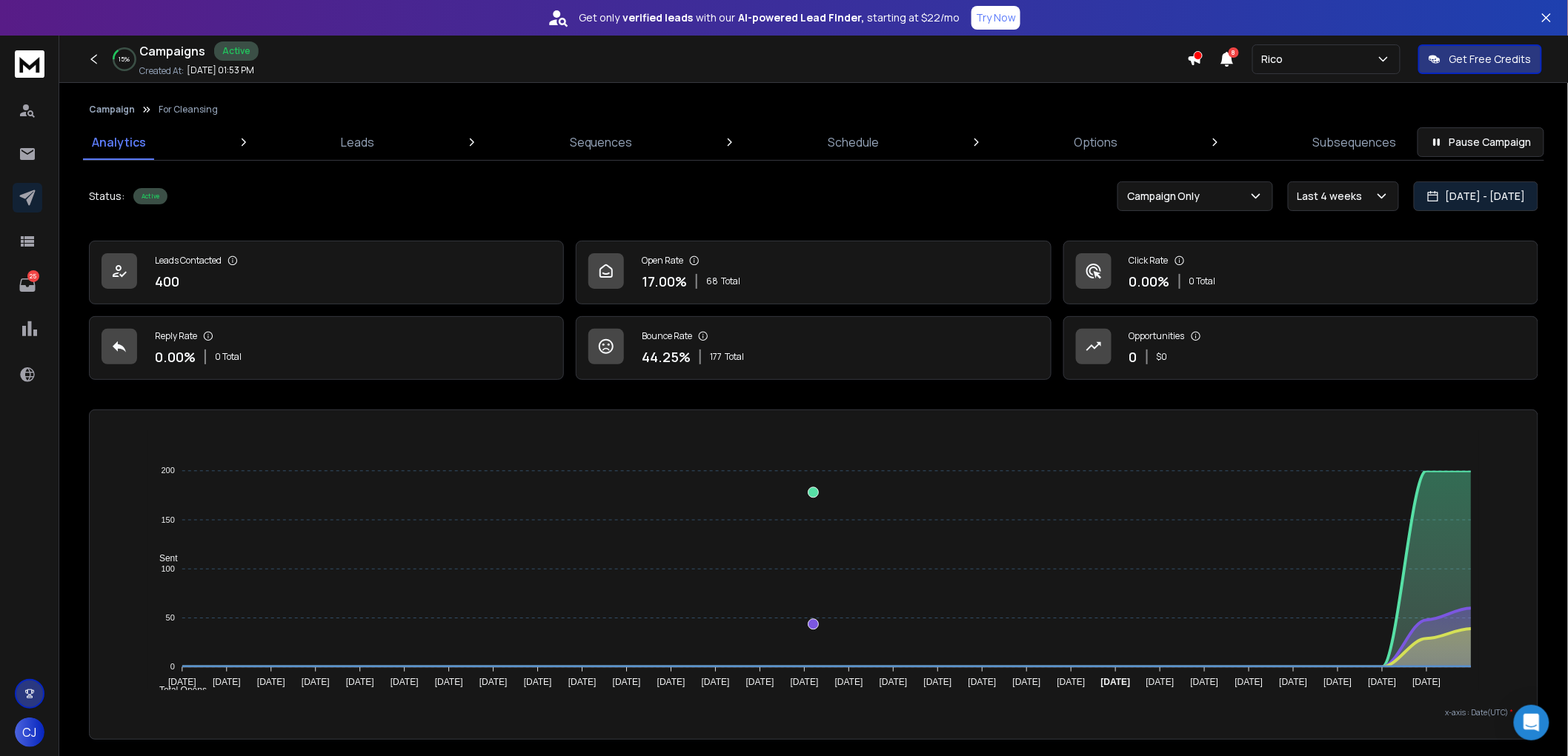
click at [1464, 196] on button "[DATE] - [DATE]" at bounding box center [1476, 196] width 124 height 30
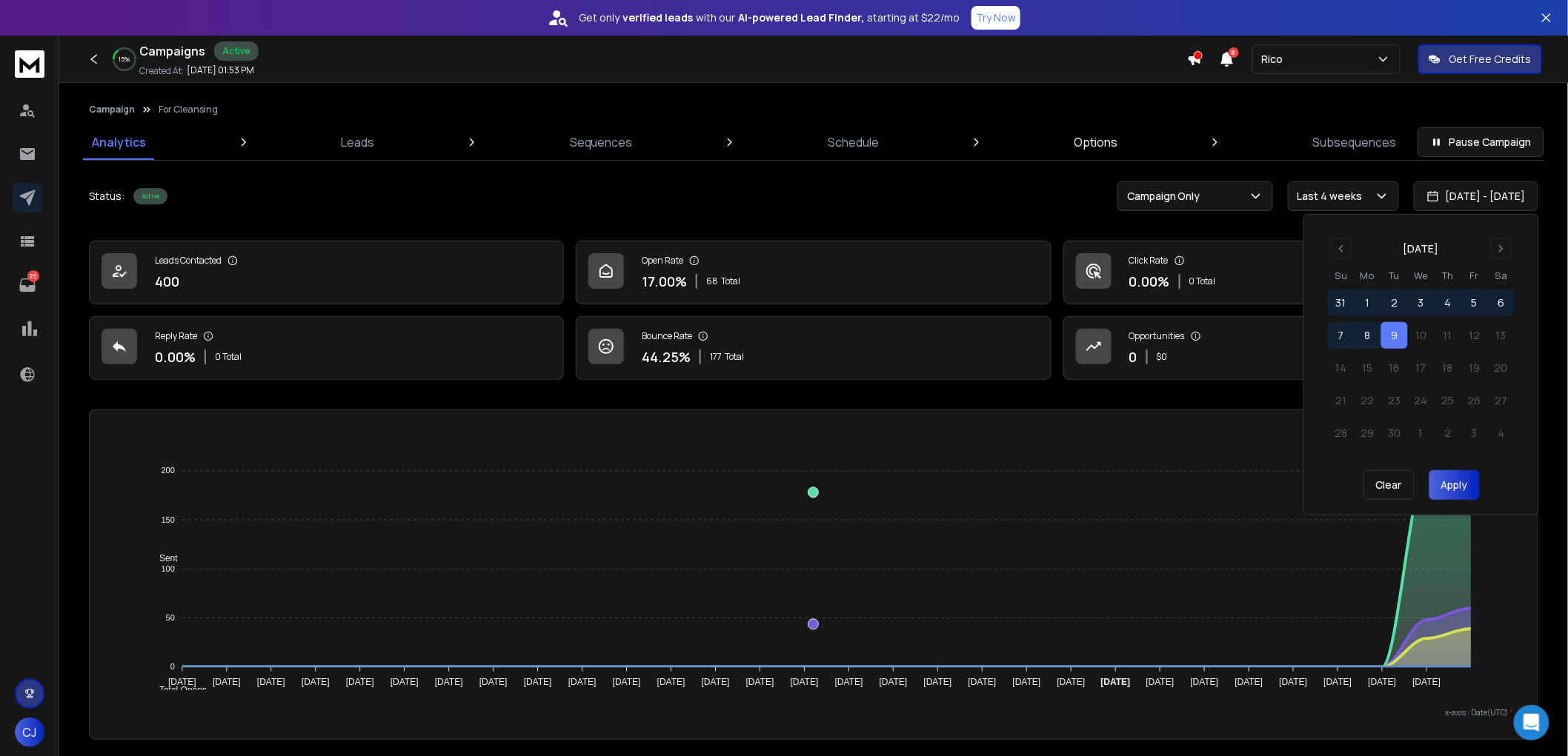
click at [1114, 144] on p "Options" at bounding box center [1096, 142] width 43 height 18
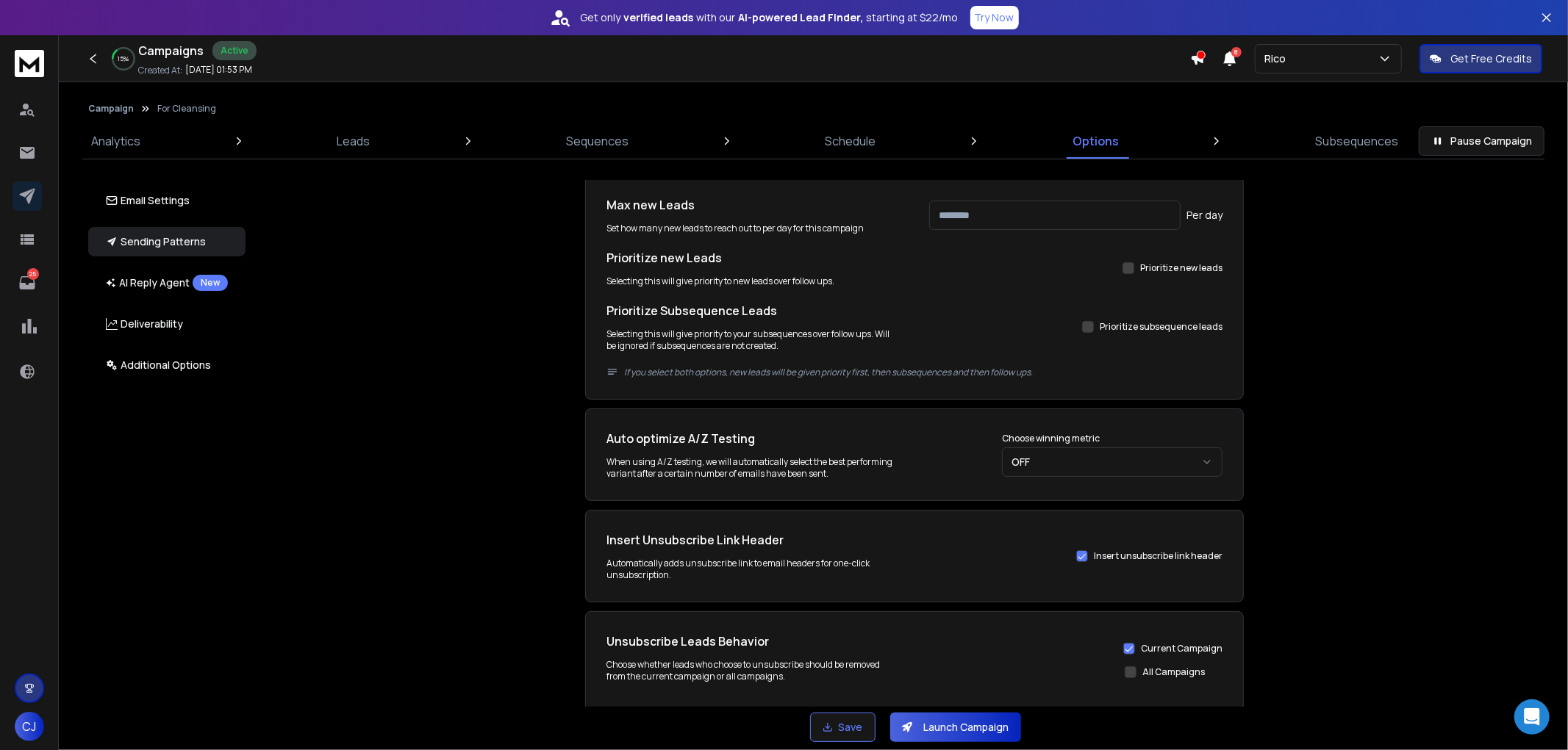
scroll to position [920, 0]
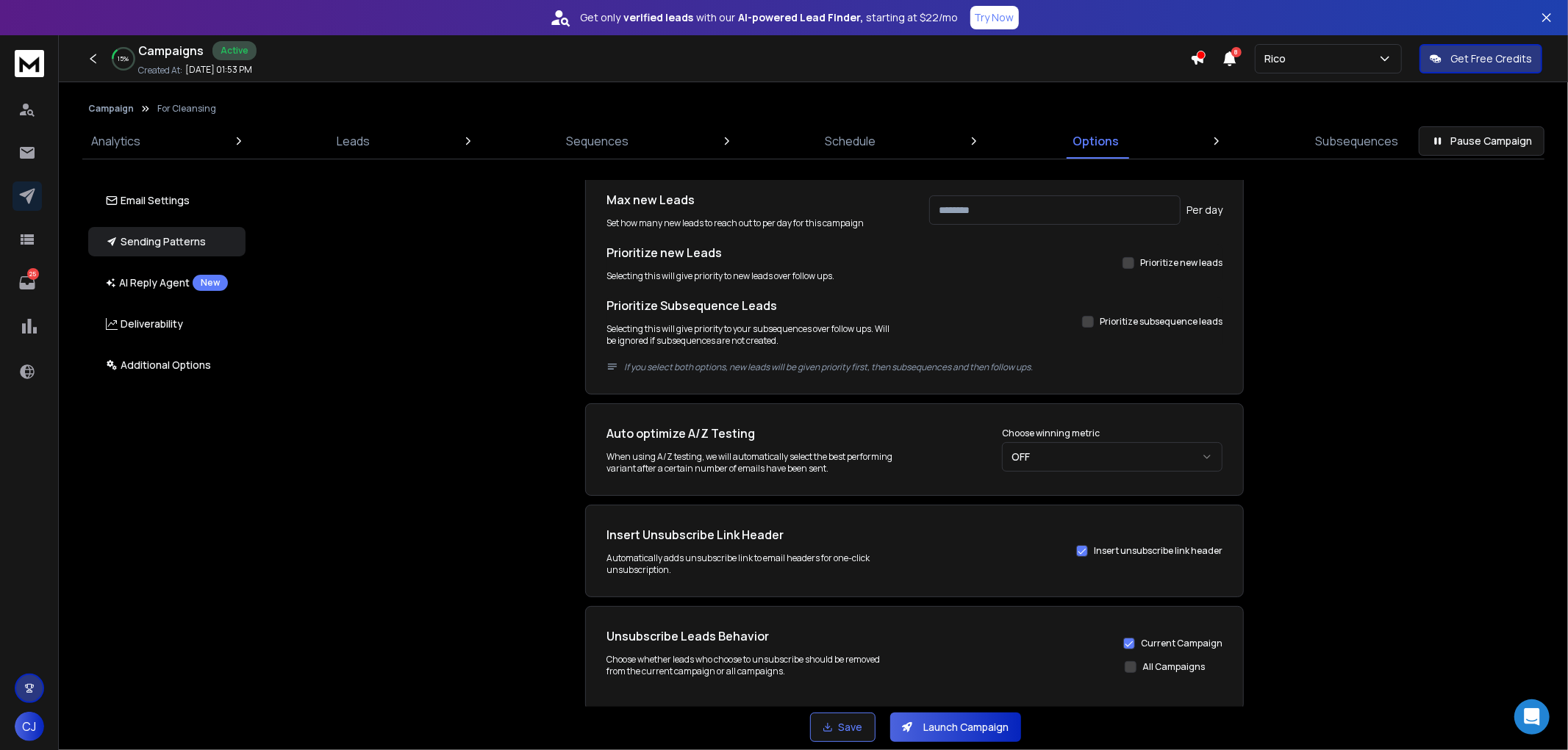
click at [1082, 320] on button "Prioritize new leads" at bounding box center [1088, 321] width 12 height 12
click at [1140, 260] on label "Prioritize new leads" at bounding box center [1182, 263] width 82 height 12
click at [1134, 260] on button "Prioritize new leads" at bounding box center [1128, 263] width 12 height 12
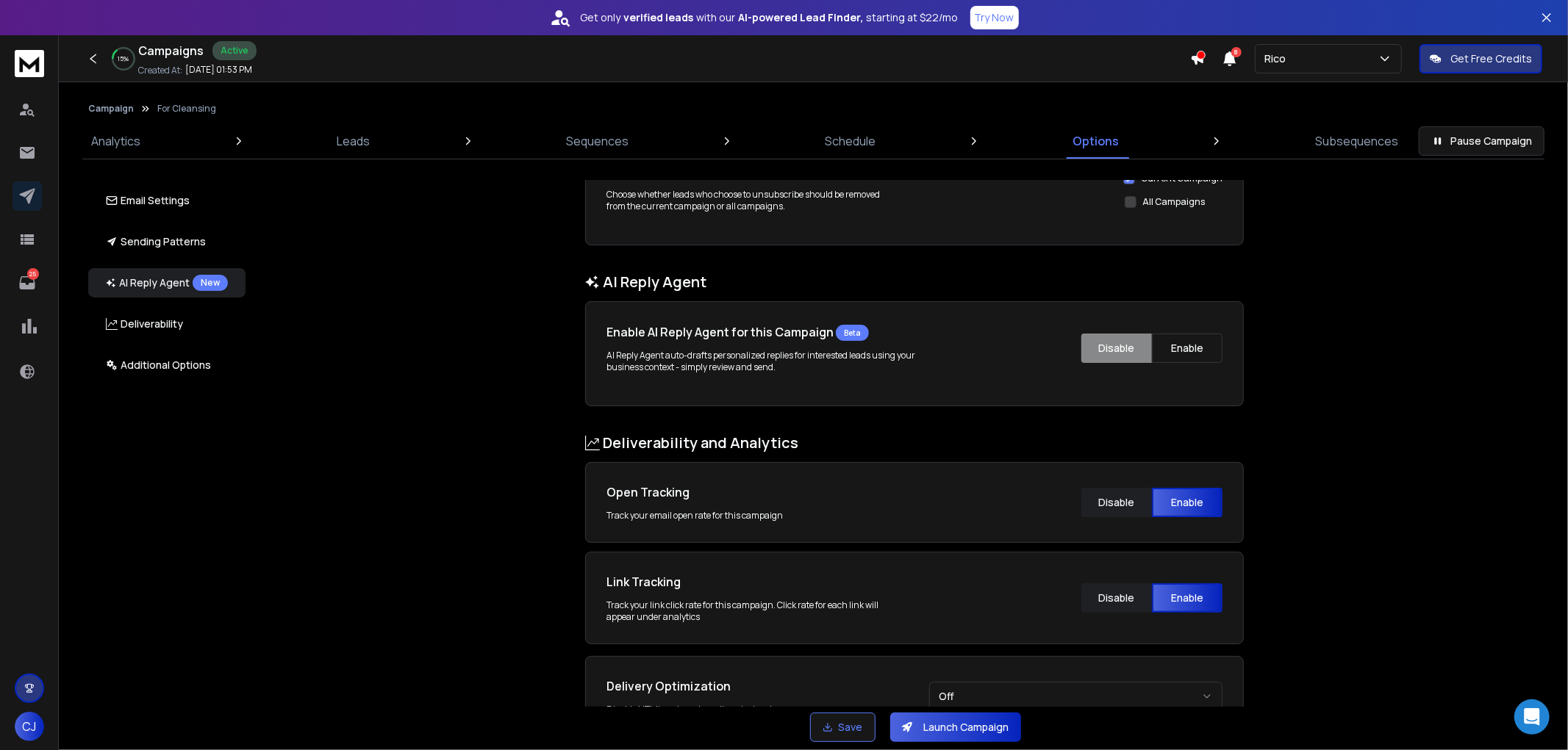
scroll to position [1410, 0]
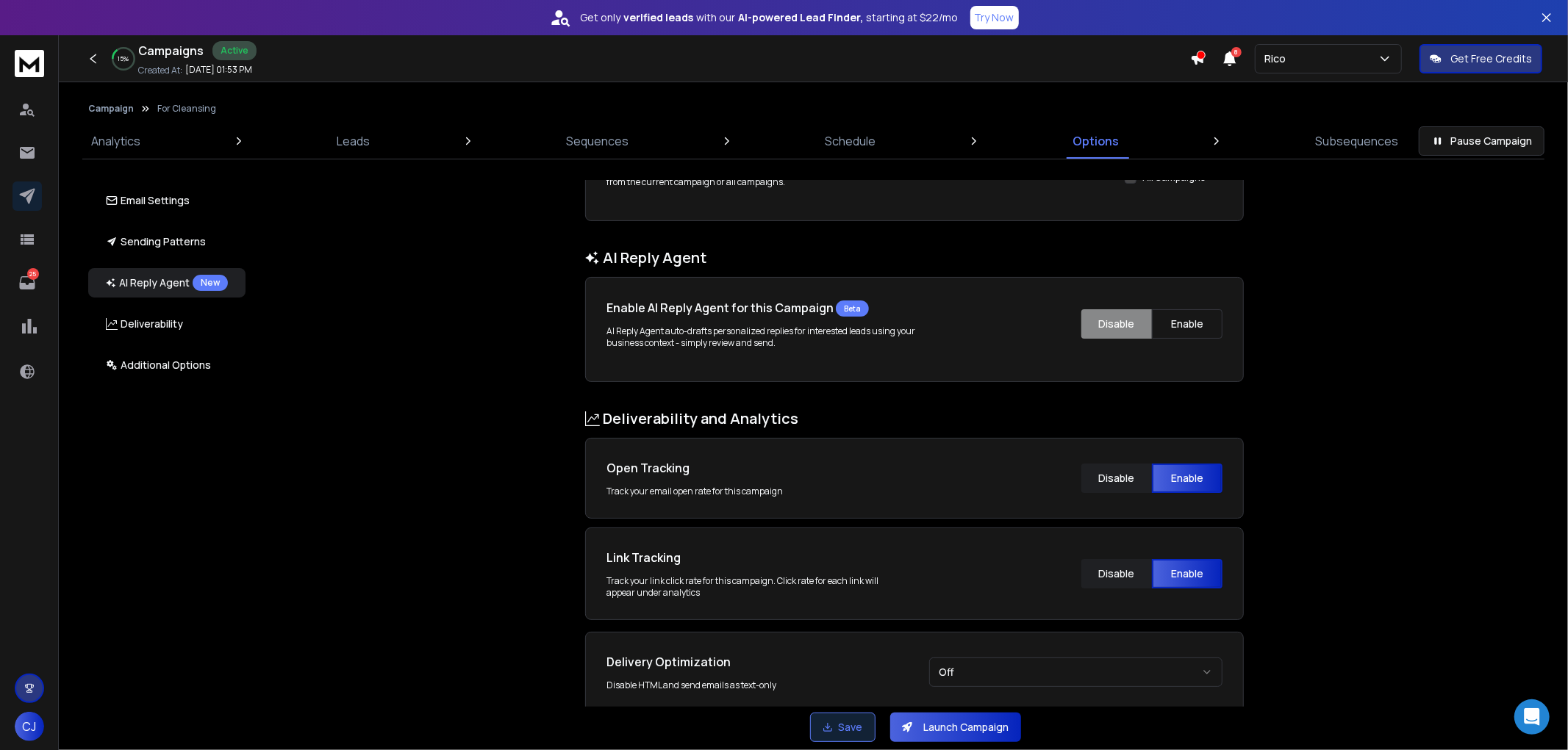
click at [853, 732] on button "Save" at bounding box center [843, 727] width 65 height 29
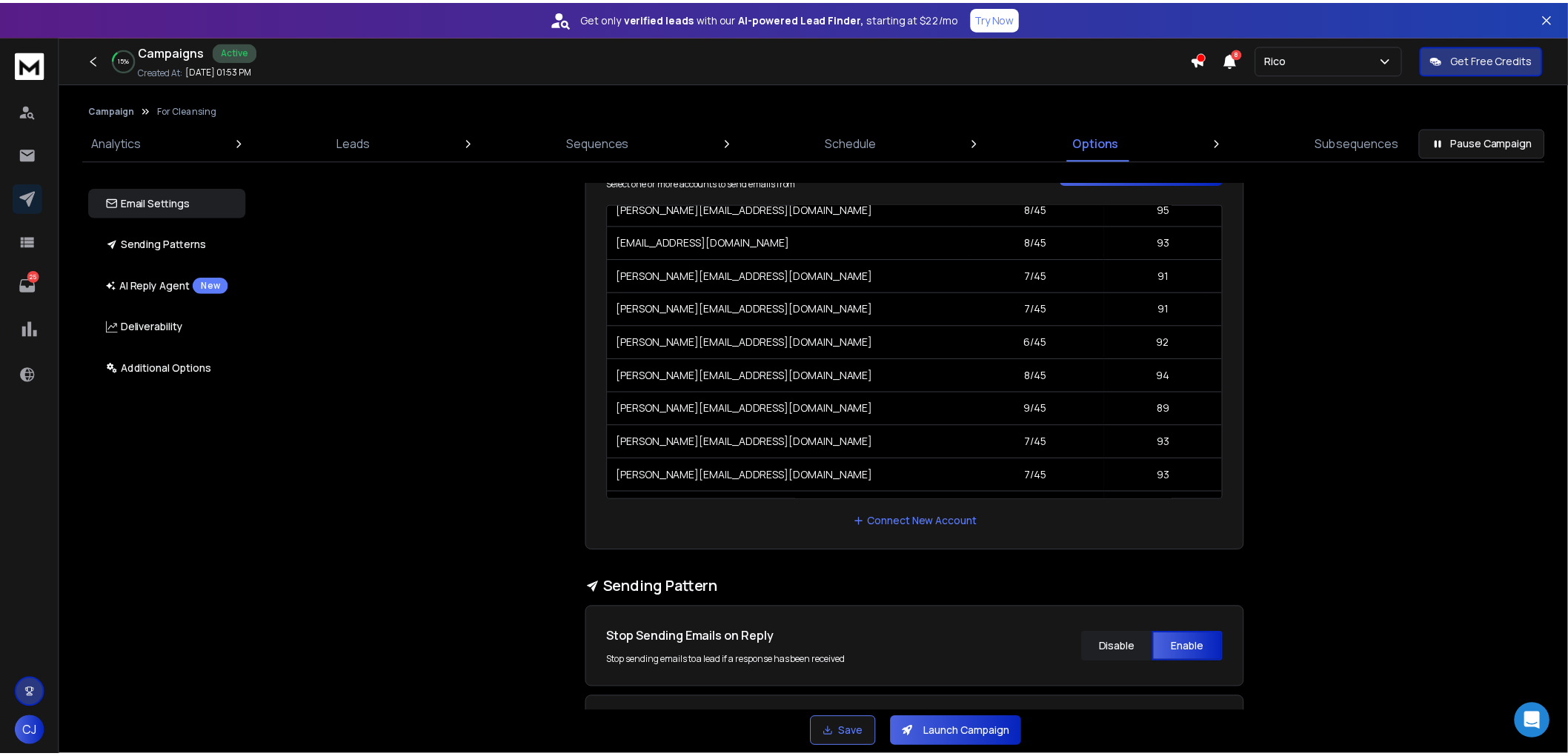
scroll to position [0, 0]
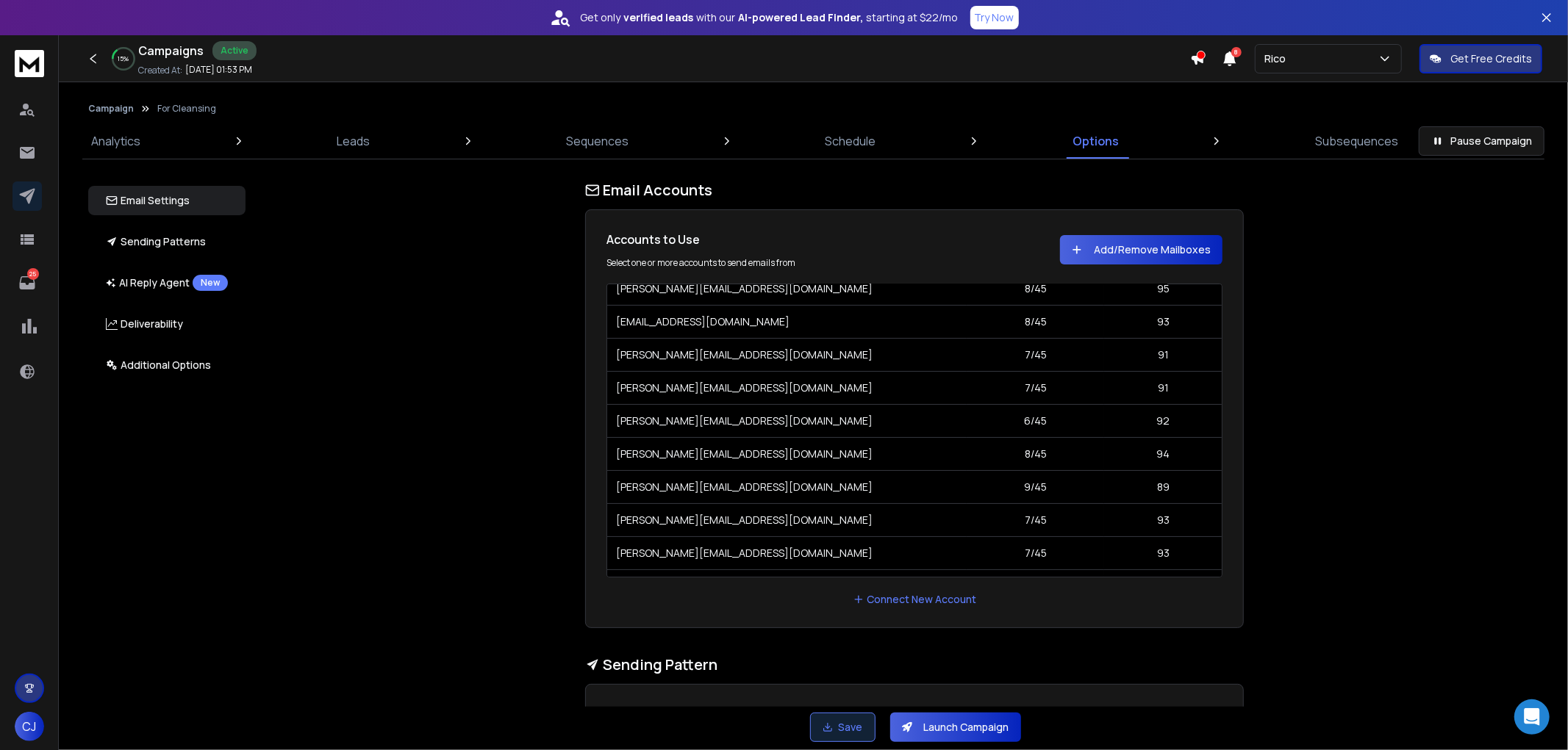
click at [835, 723] on button "Save" at bounding box center [843, 727] width 65 height 29
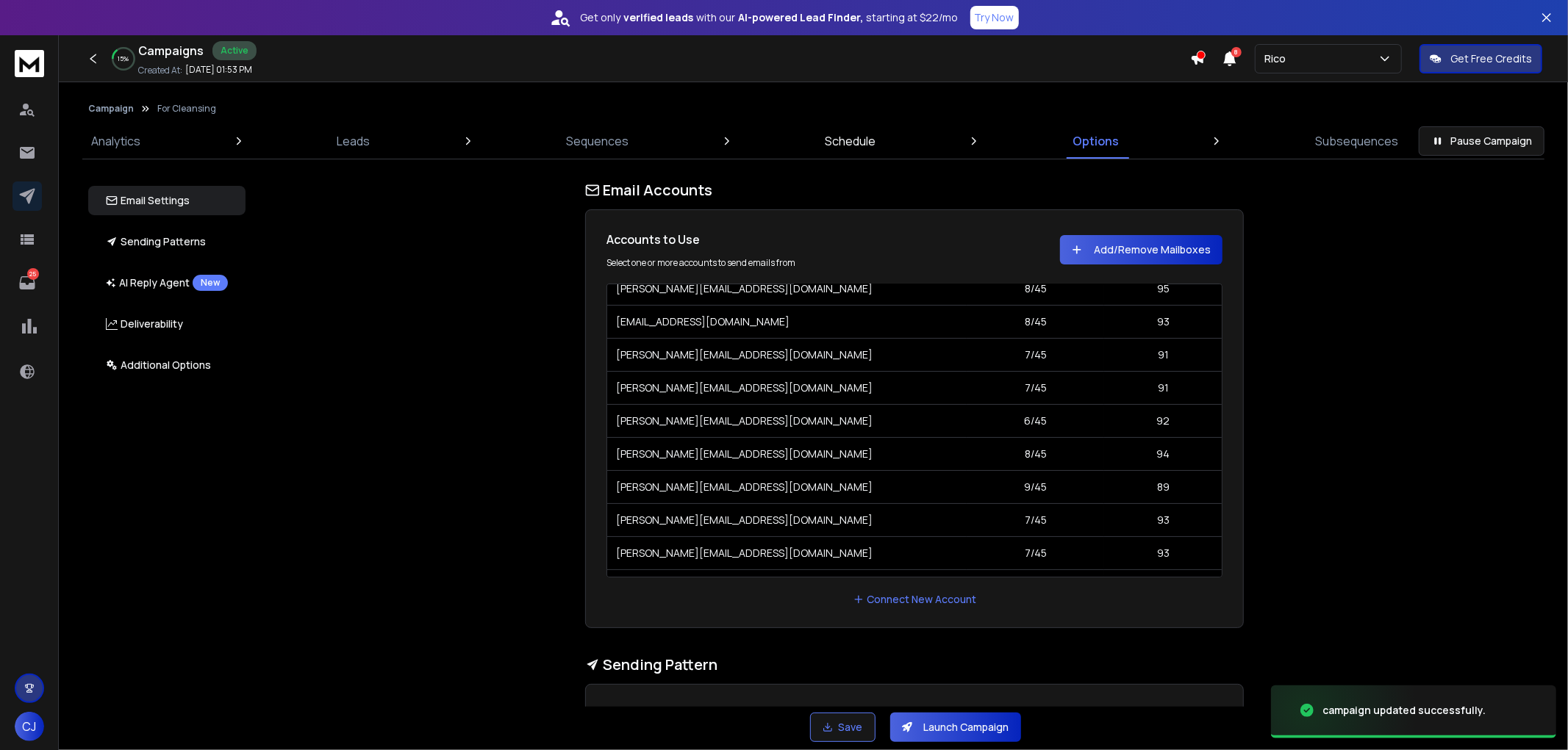
click at [862, 138] on p "Schedule" at bounding box center [851, 141] width 51 height 18
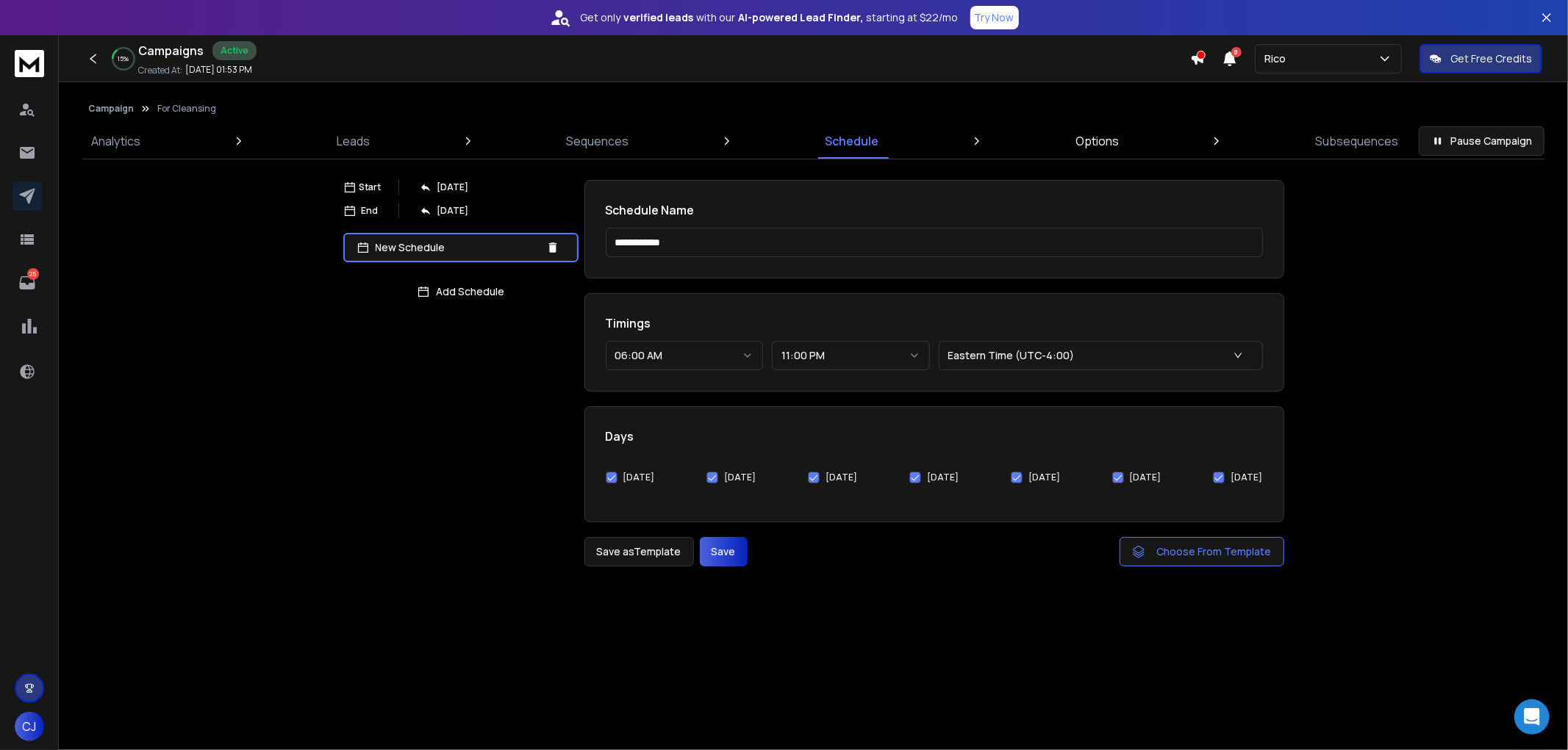
click at [1101, 142] on p "Options" at bounding box center [1098, 141] width 43 height 18
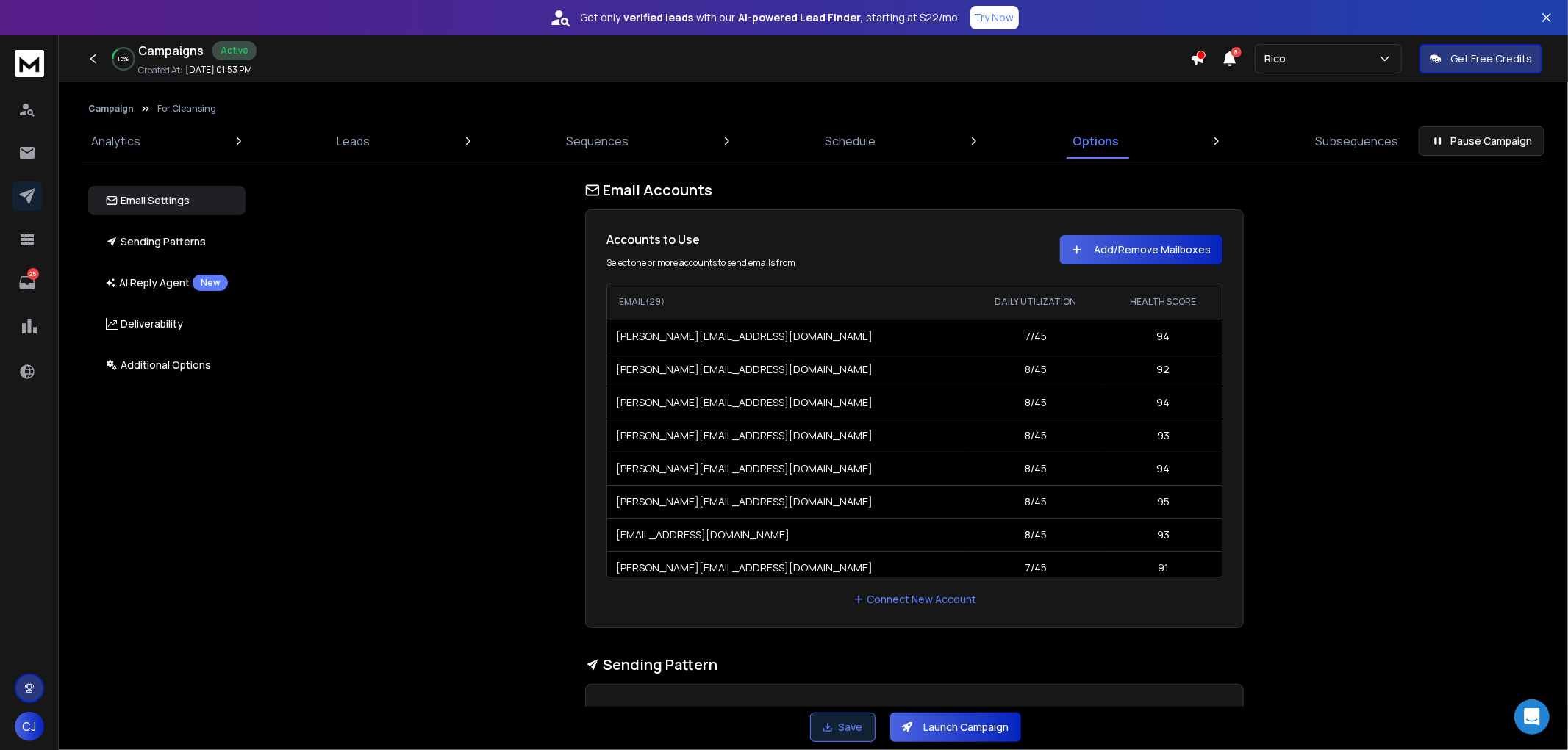
click at [849, 724] on button "Save" at bounding box center [843, 727] width 65 height 29
click at [106, 141] on p "Analytics" at bounding box center [115, 141] width 49 height 18
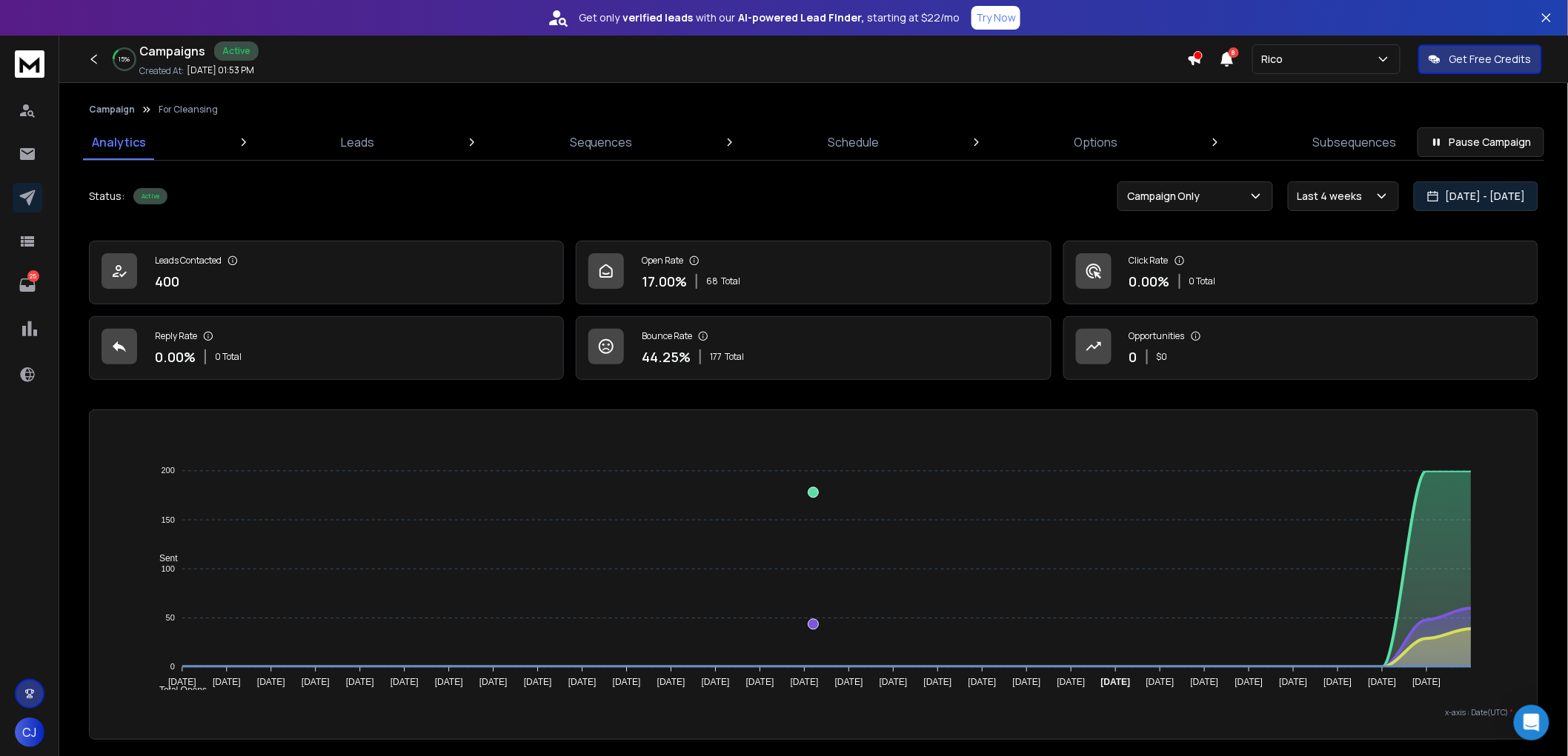
click at [1443, 195] on button "[DATE] - [DATE]" at bounding box center [1476, 196] width 124 height 30
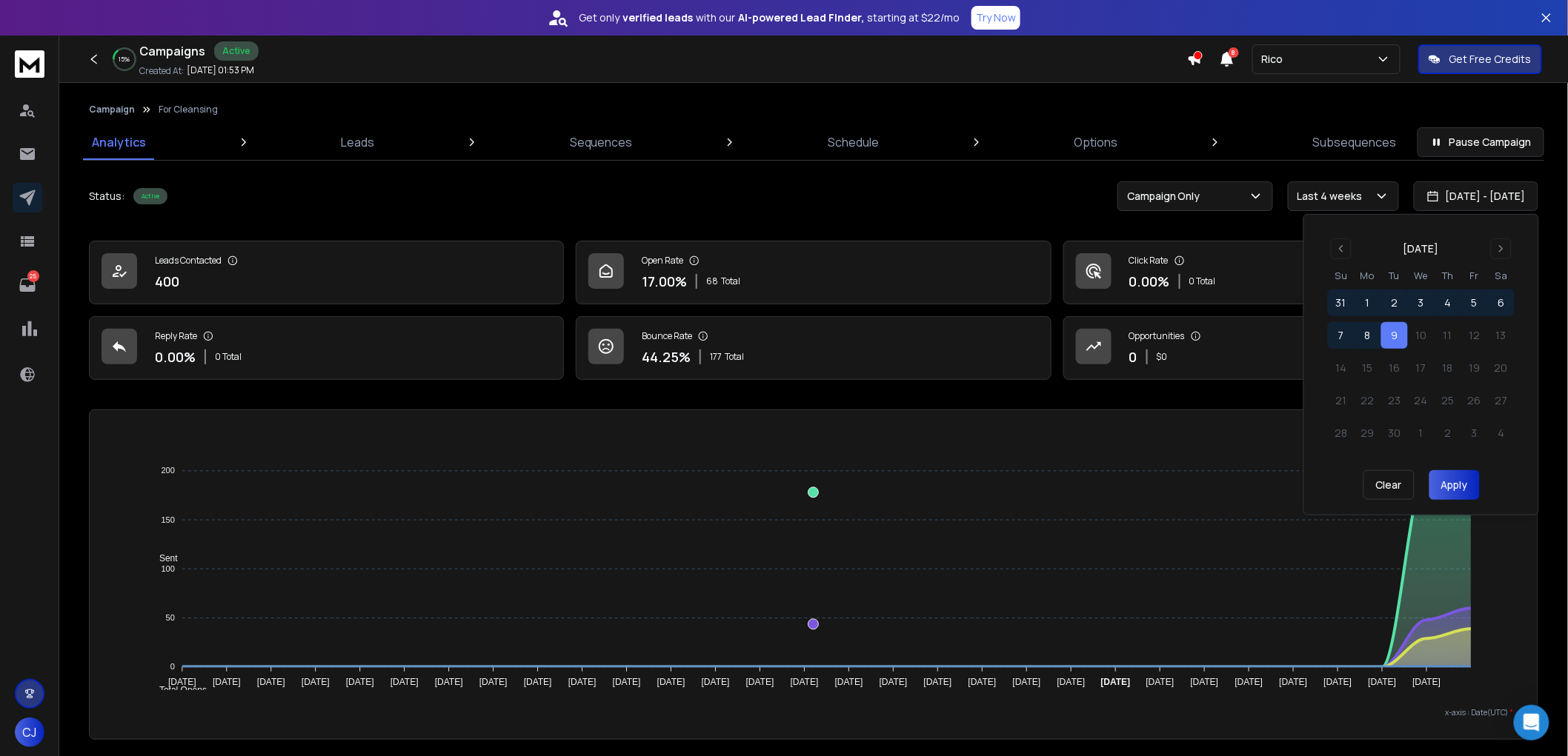
click at [1400, 339] on button "9" at bounding box center [1395, 336] width 27 height 27
click at [1454, 487] on button "Apply" at bounding box center [1454, 485] width 50 height 30
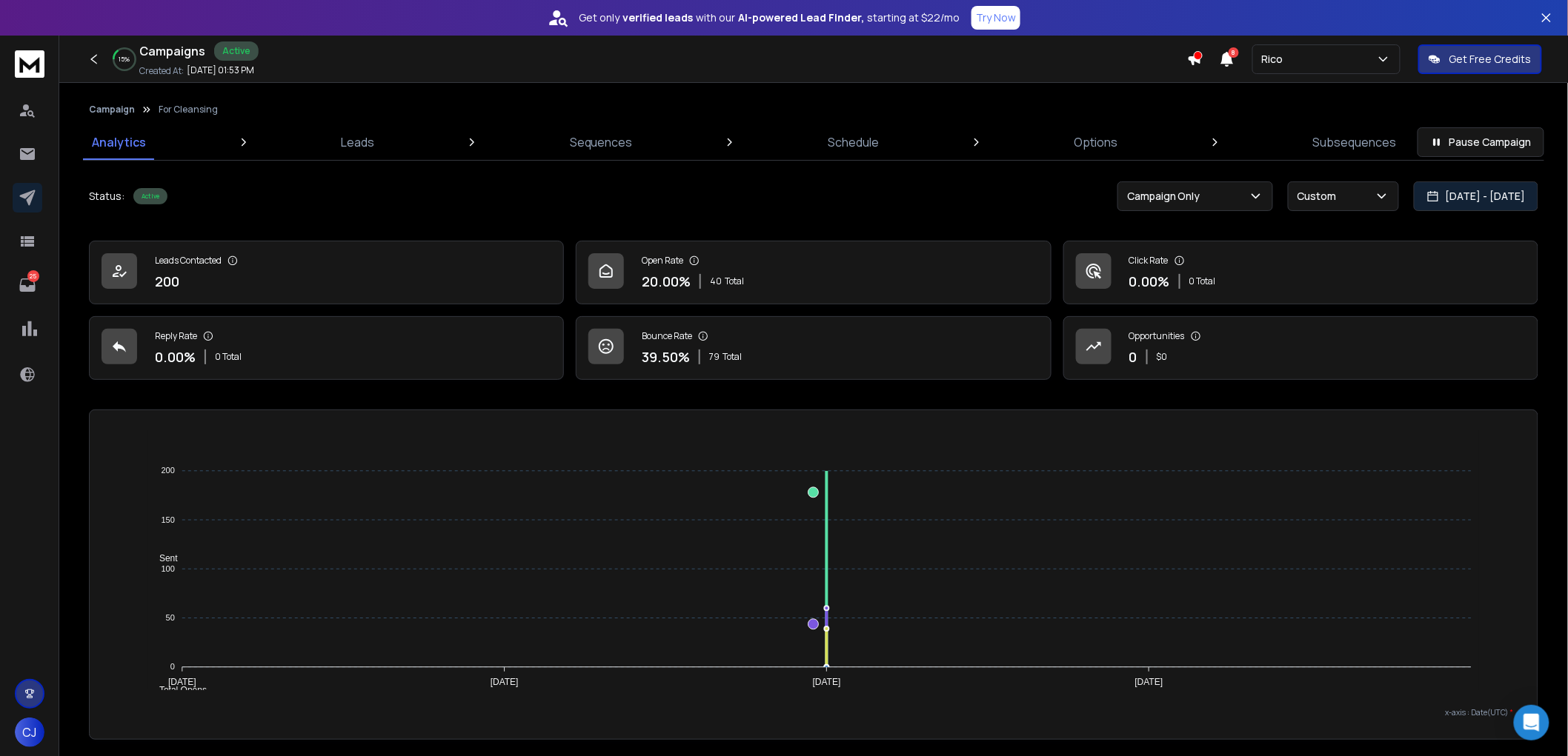
click at [1464, 191] on button "09 Sep 2025 - 09 Sep 2025" at bounding box center [1476, 196] width 124 height 30
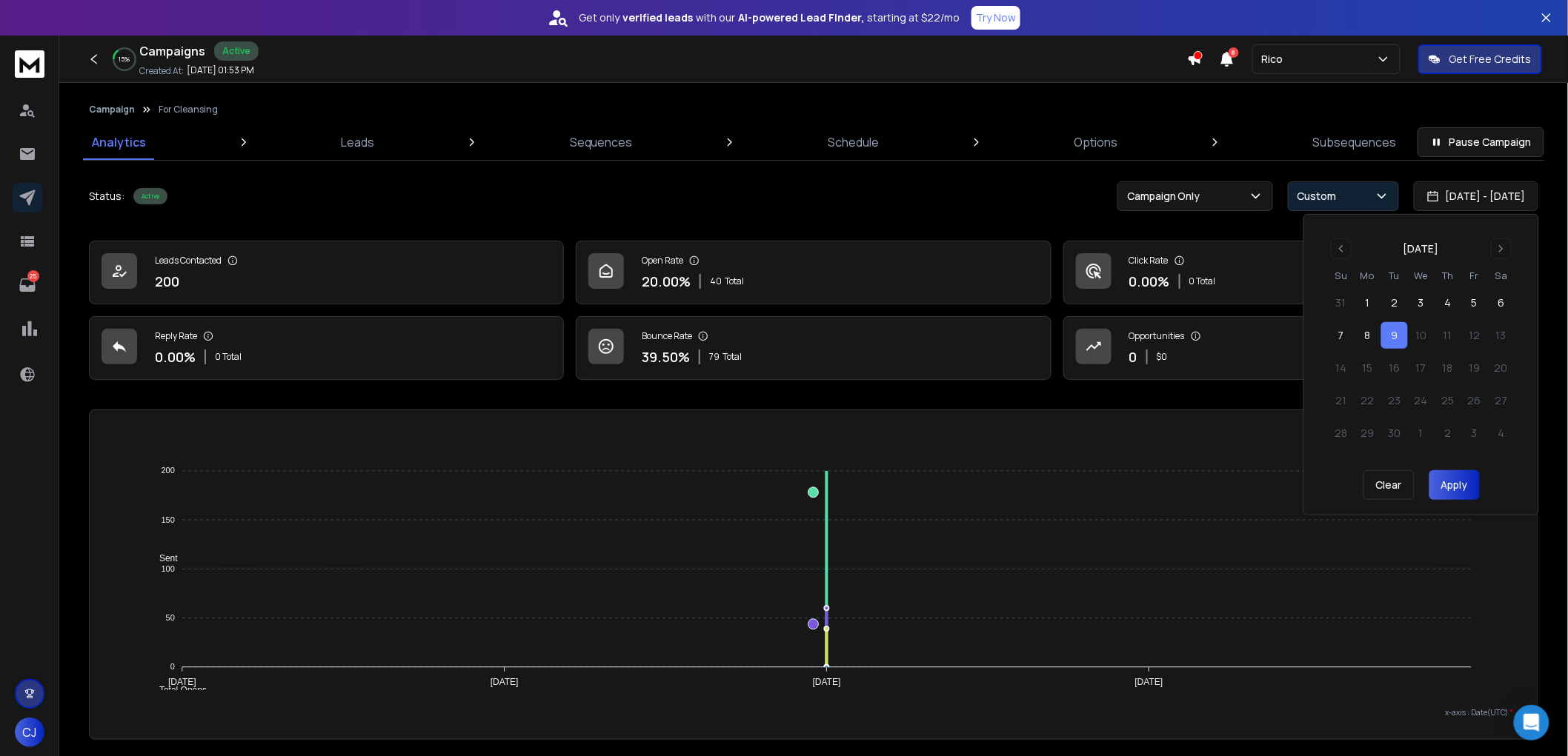
click at [1297, 191] on div "Custom" at bounding box center [1343, 196] width 92 height 14
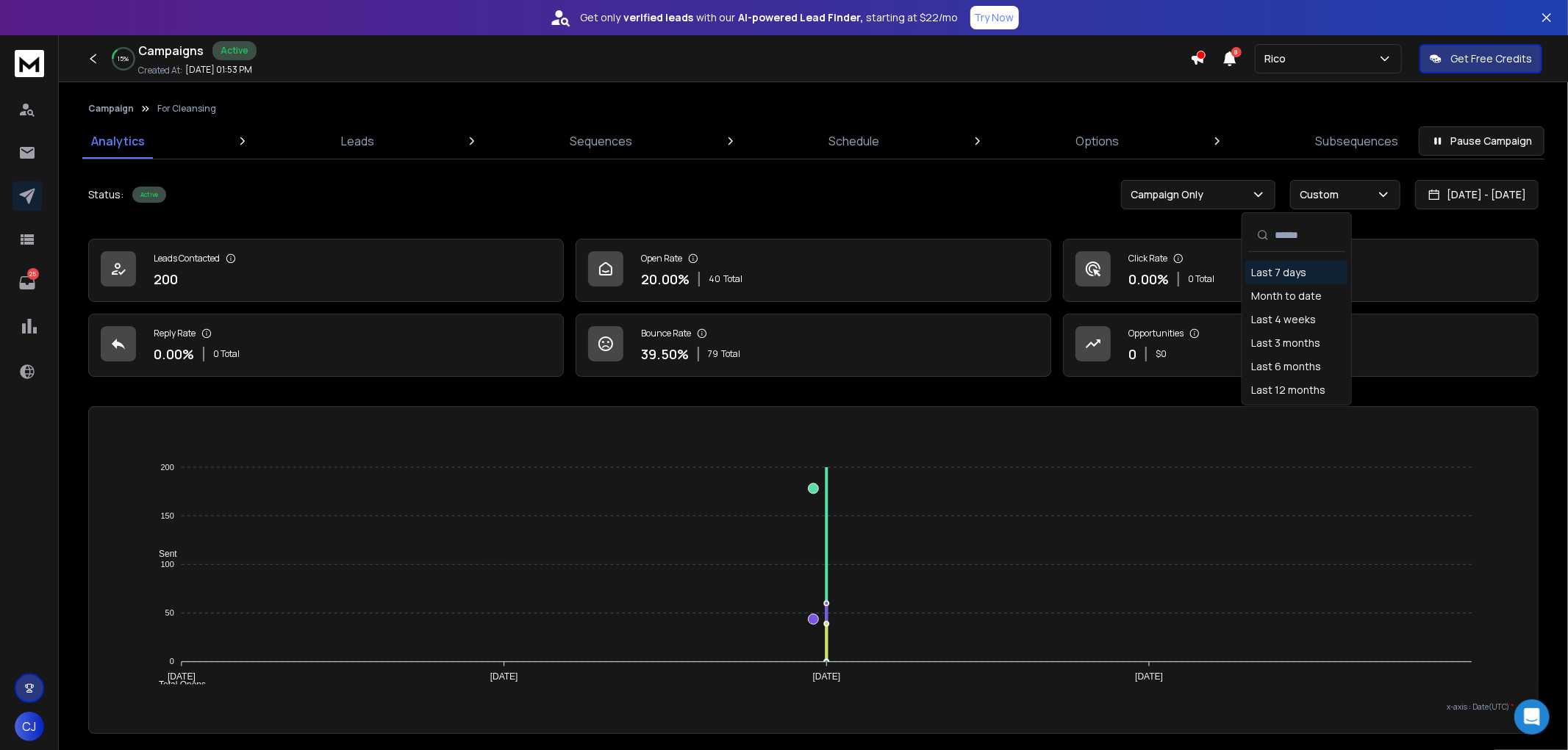
click at [1290, 273] on div "Last 7 days" at bounding box center [1279, 273] width 55 height 14
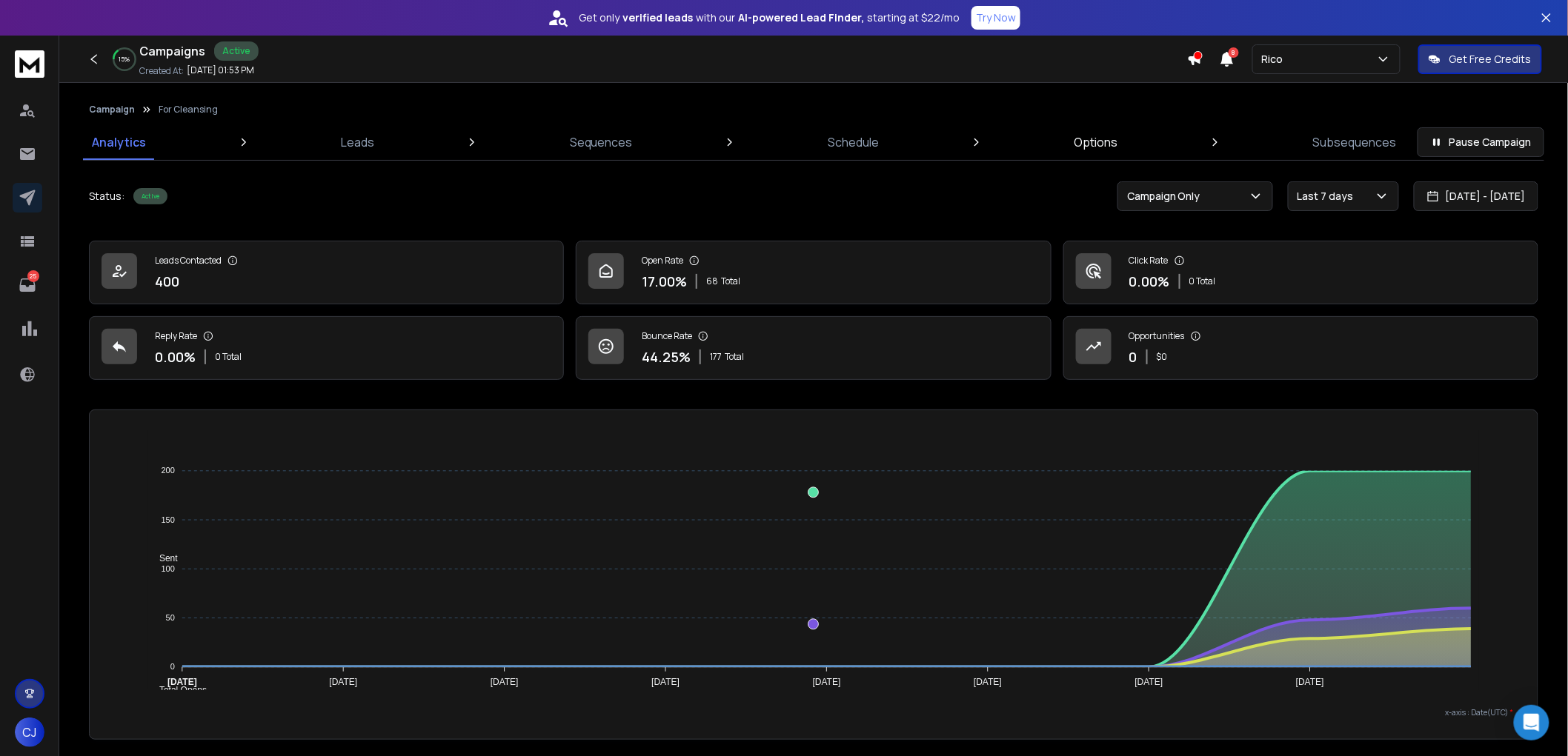
click at [1090, 142] on p "Options" at bounding box center [1096, 142] width 43 height 18
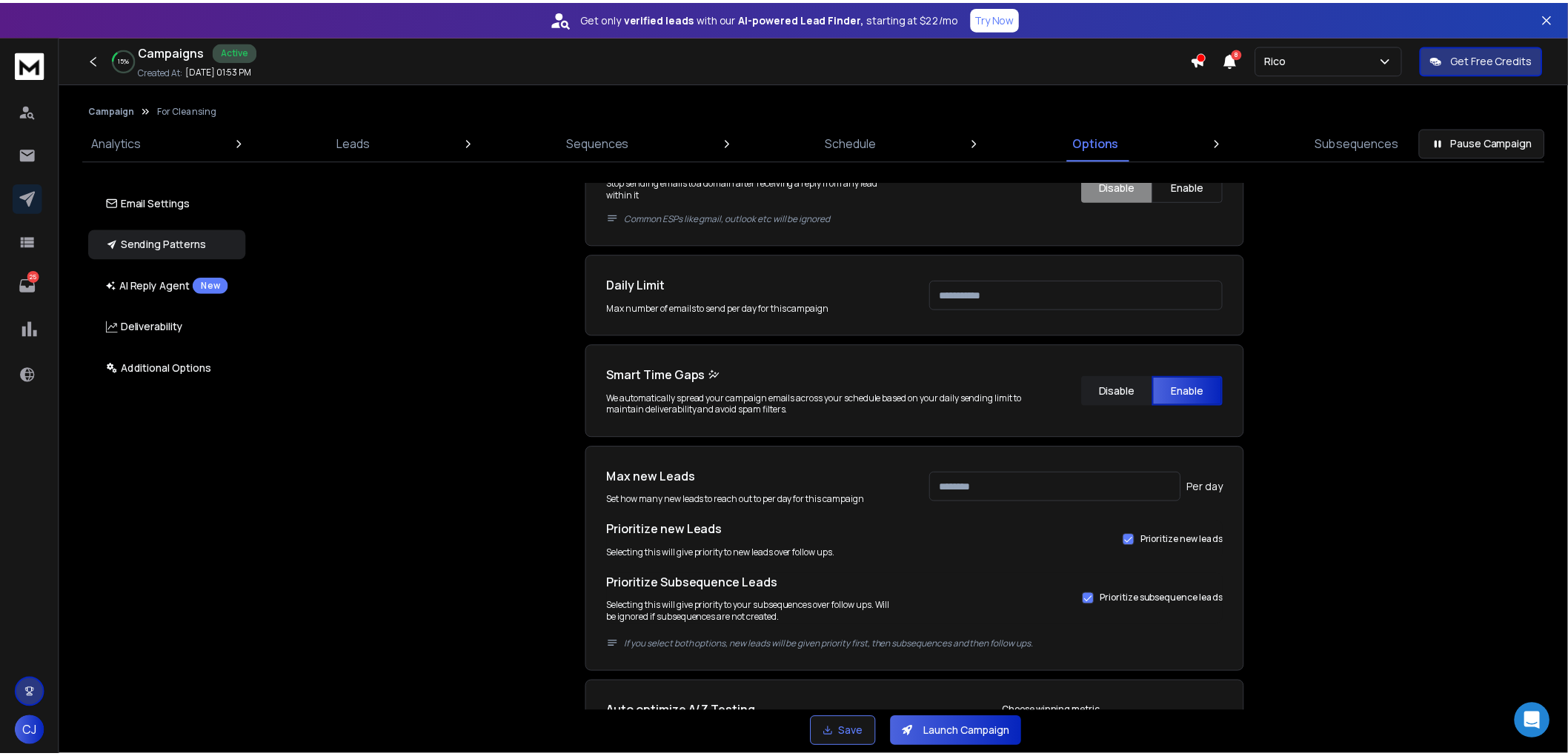
scroll to position [658, 0]
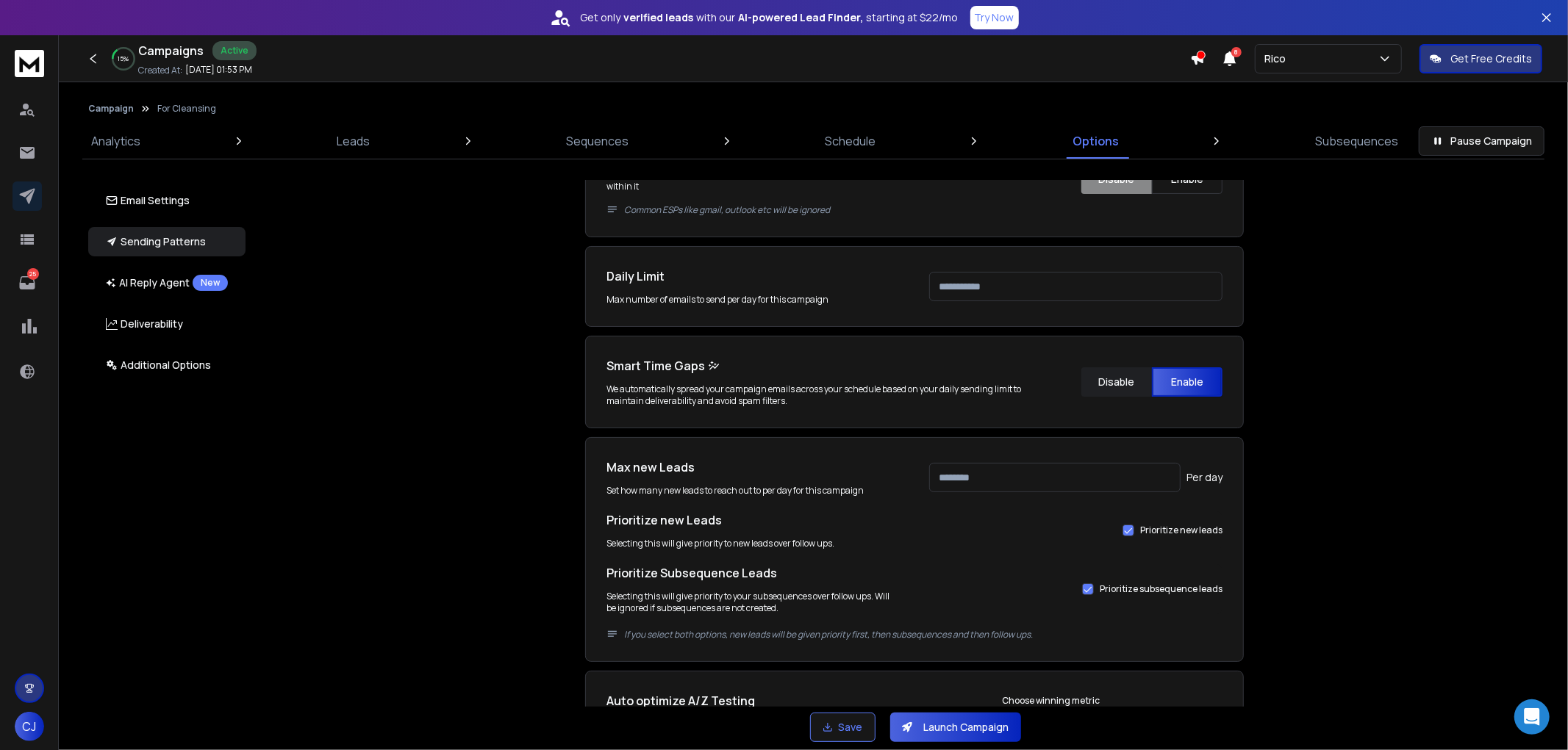
drag, startPoint x: 1002, startPoint y: 473, endPoint x: 873, endPoint y: 468, distance: 129.1
click at [877, 471] on div "Max new Leads Set how many new leads to reach out to per day for this campaign …" at bounding box center [914, 477] width 616 height 38
type input "****"
click at [836, 726] on button "Save" at bounding box center [843, 727] width 65 height 29
click at [25, 156] on icon at bounding box center [27, 152] width 14 height 12
